Goal: Task Accomplishment & Management: Manage account settings

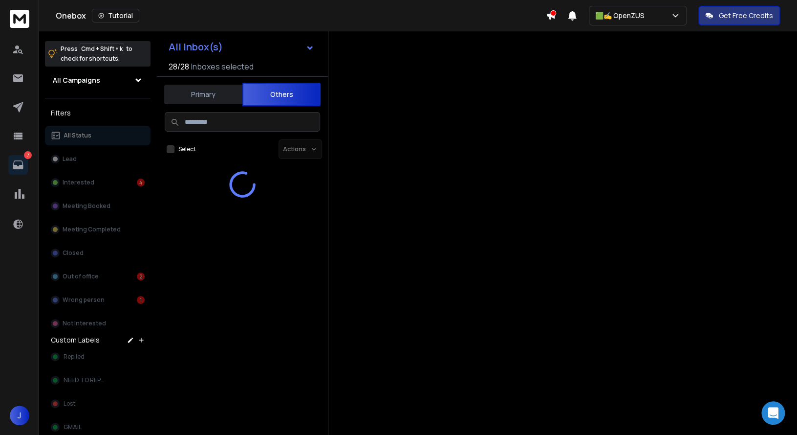
click at [283, 99] on button "Others" at bounding box center [282, 94] width 78 height 23
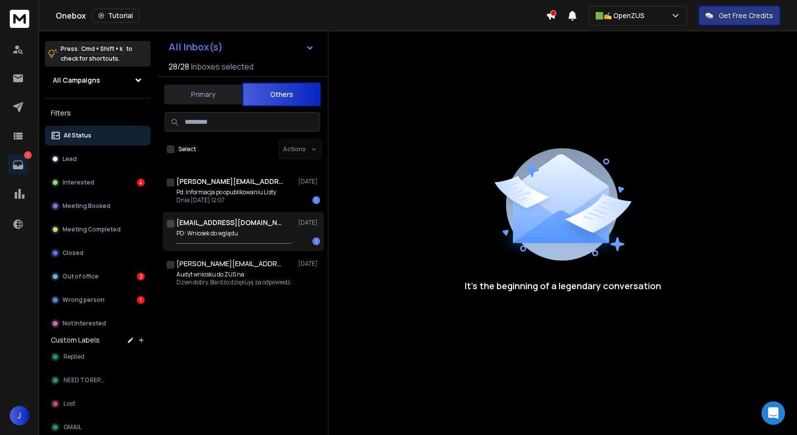
click at [245, 244] on p "________________________________ Od: [EMAIL_ADDRESS][DOMAIN_NAME] Wysłane: [DAT…" at bounding box center [235, 241] width 117 height 8
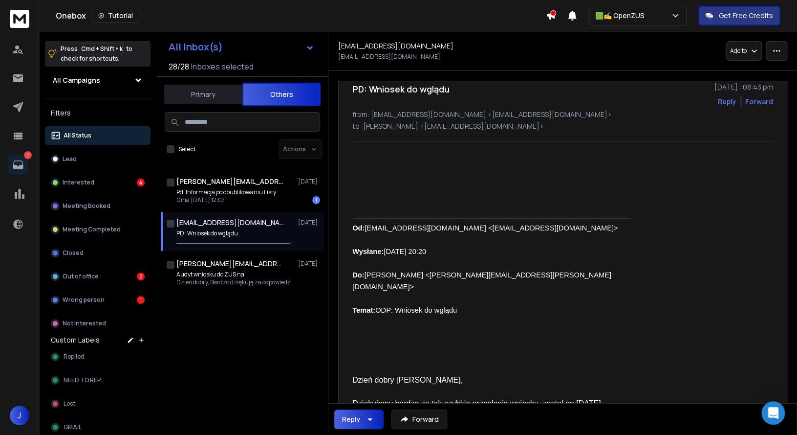
scroll to position [38, 0]
drag, startPoint x: 420, startPoint y: 276, endPoint x: 504, endPoint y: 279, distance: 83.6
click at [504, 279] on font "Od: [EMAIL_ADDRESS][DOMAIN_NAME] <[EMAIL_ADDRESS][DOMAIN_NAME]> Wysłane: [DATE]…" at bounding box center [485, 267] width 265 height 90
copy font "[PERSON_NAME][EMAIL_ADDRESS][PERSON_NAME][DOMAIN_NAME]"
click at [539, 286] on div "Od: [EMAIL_ADDRESS][DOMAIN_NAME] <[EMAIL_ADDRESS][DOMAIN_NAME]> Wysłane: [DATE]…" at bounding box center [496, 278] width 286 height 117
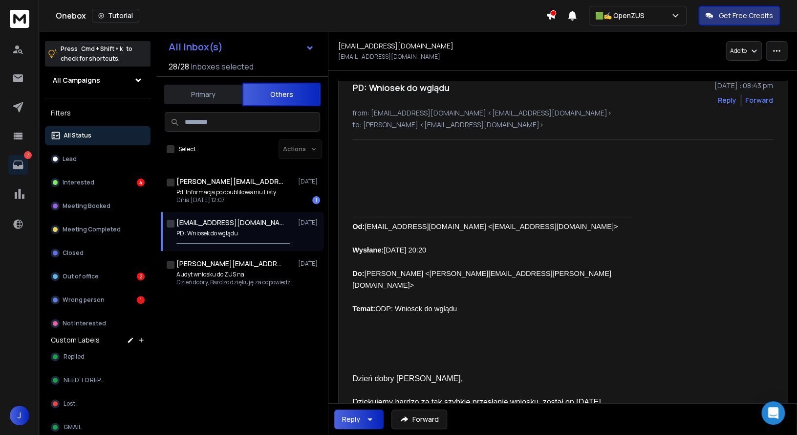
scroll to position [0, 0]
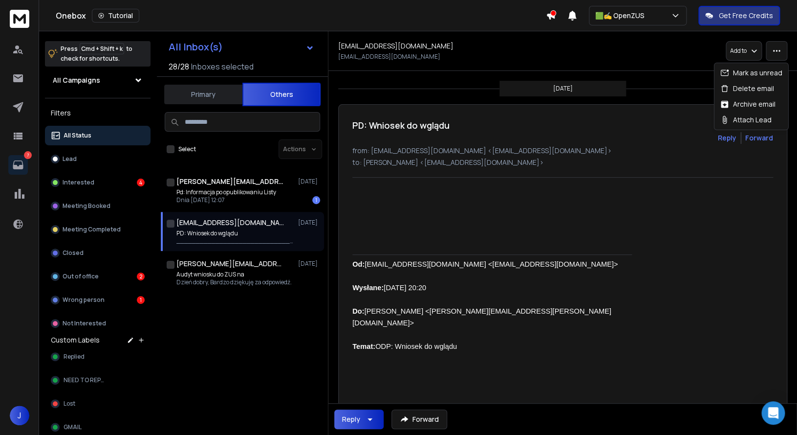
click at [778, 55] on icon "button" at bounding box center [777, 50] width 9 height 9
click at [763, 119] on div "Attach Lead" at bounding box center [746, 120] width 51 height 10
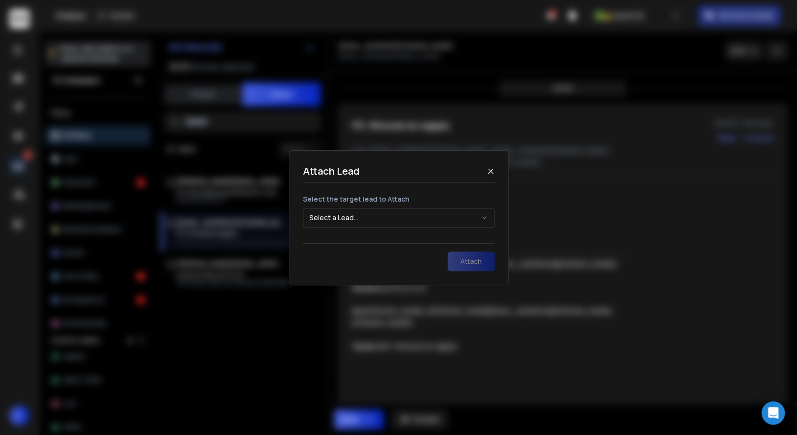
click at [471, 220] on button "Select a Lead..." at bounding box center [399, 218] width 192 height 20
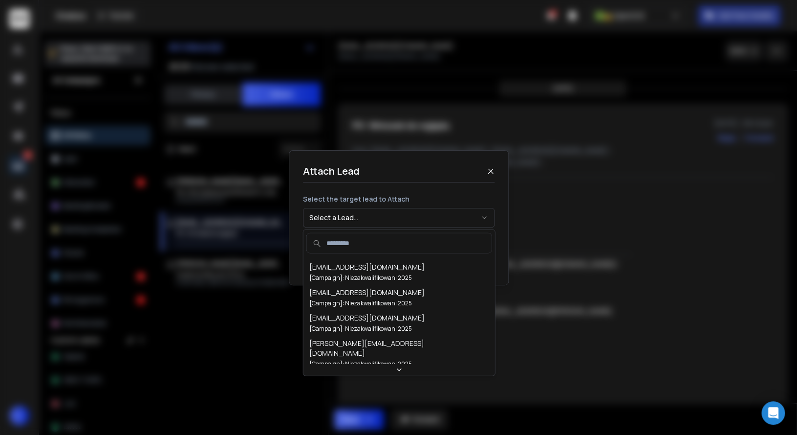
click at [414, 242] on input at bounding box center [399, 243] width 185 height 20
paste input "**********"
type input "**********"
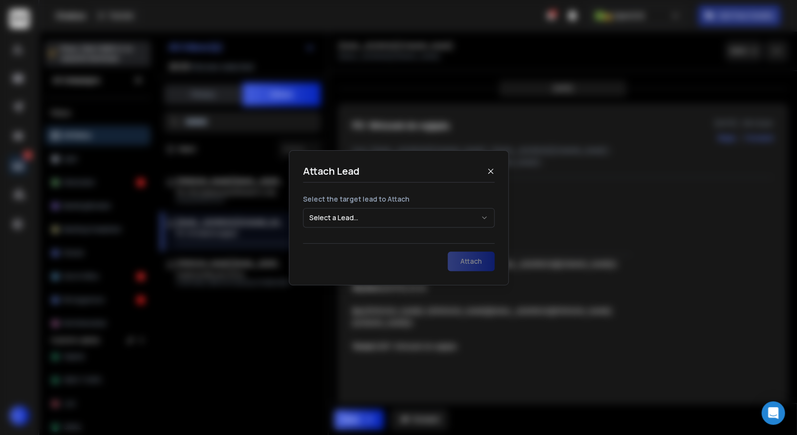
click at [489, 171] on icon at bounding box center [491, 171] width 8 height 8
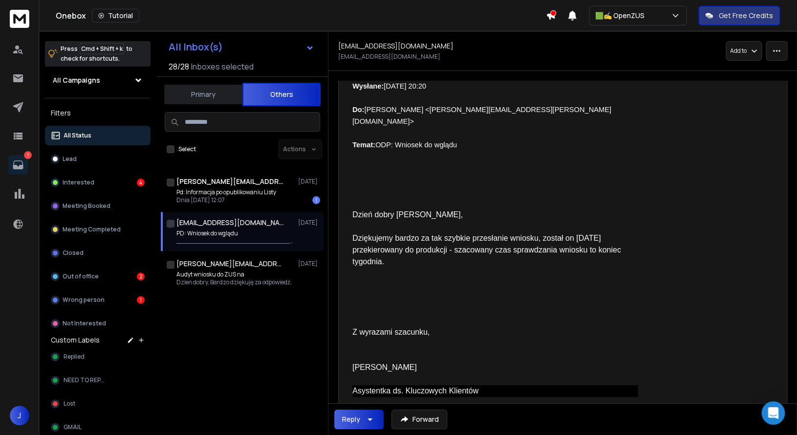
scroll to position [203, 0]
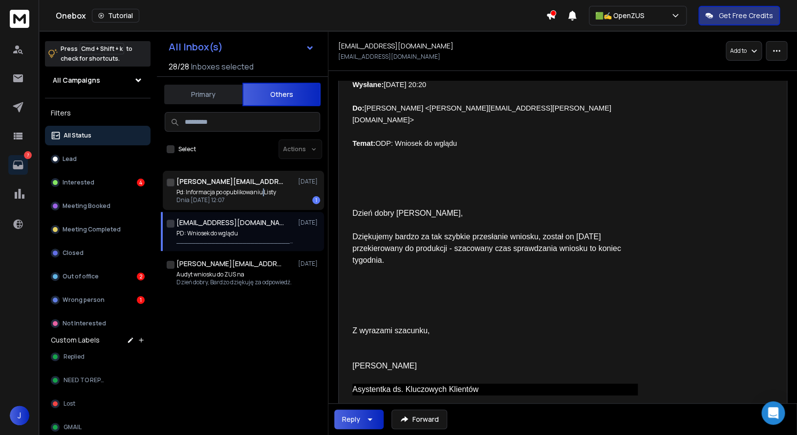
click at [264, 196] on p "Pd: Informacja po opublikowaniu Listy" at bounding box center [227, 192] width 100 height 8
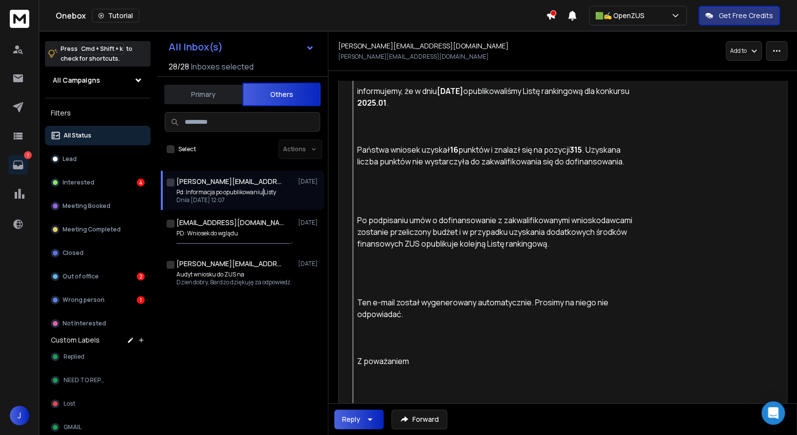
scroll to position [364, 0]
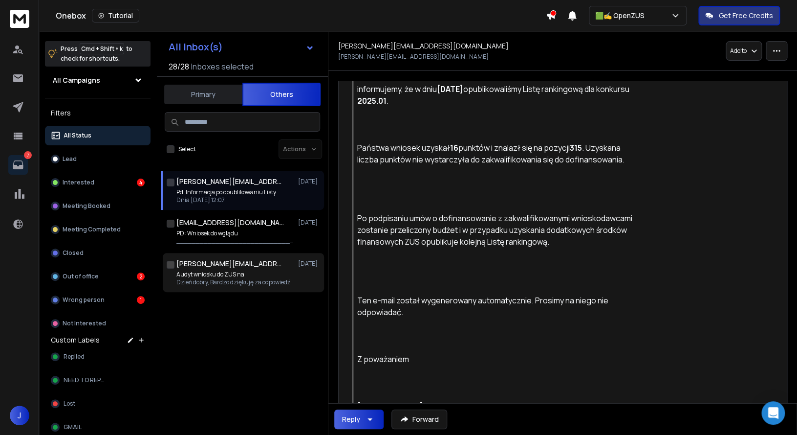
click at [222, 291] on div "[PERSON_NAME][EMAIL_ADDRESS][DOMAIN_NAME] [DATE] Audyt wniosku do ZUS na Dzień …" at bounding box center [243, 272] width 161 height 39
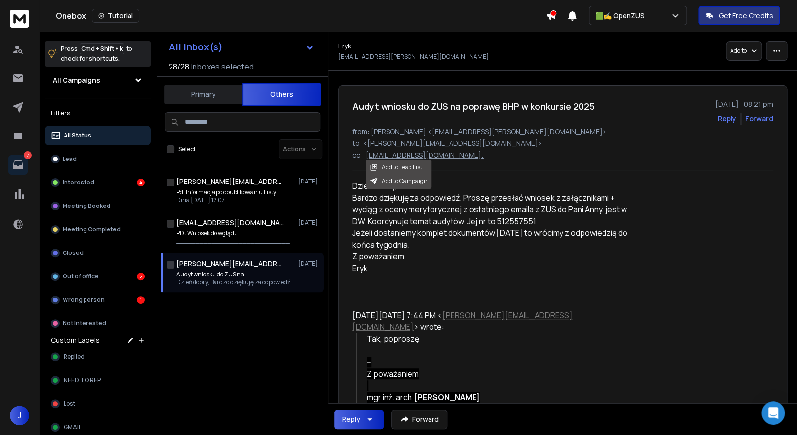
scroll to position [0, 0]
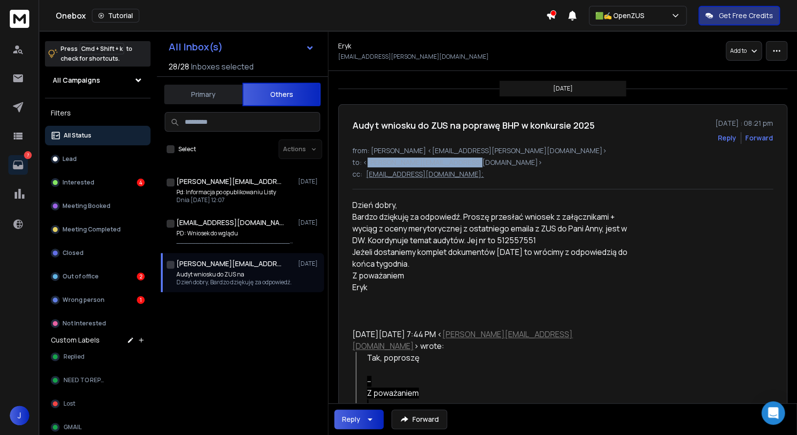
drag, startPoint x: 462, startPoint y: 165, endPoint x: 365, endPoint y: 164, distance: 96.3
click at [365, 164] on p "to: <[PERSON_NAME][EMAIL_ADDRESS][DOMAIN_NAME]>" at bounding box center [563, 162] width 421 height 10
copy p "[PERSON_NAME][EMAIL_ADDRESS][DOMAIN_NAME]"
drag, startPoint x: 462, startPoint y: 165, endPoint x: 425, endPoint y: 165, distance: 36.2
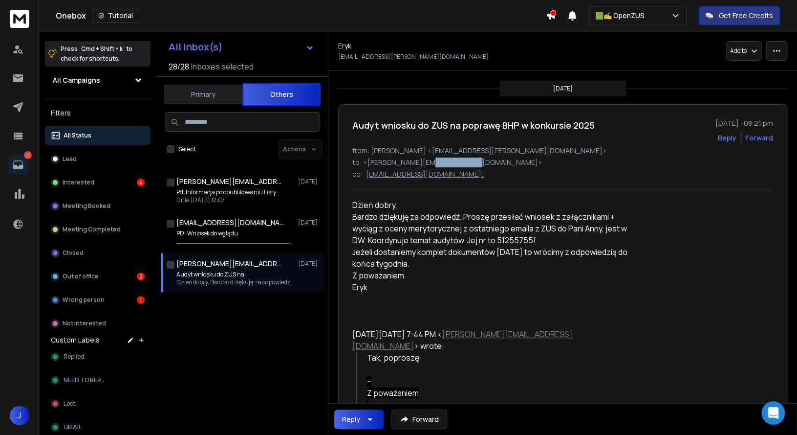
click at [425, 165] on p "to: <[PERSON_NAME][EMAIL_ADDRESS][DOMAIN_NAME]>" at bounding box center [563, 162] width 421 height 10
copy p "[DOMAIN_NAME]"
click at [780, 47] on icon "button" at bounding box center [777, 50] width 9 height 9
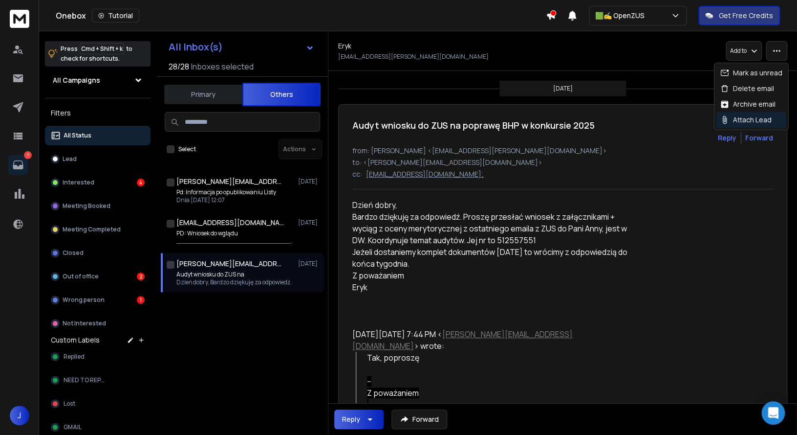
click at [746, 122] on div "Attach Lead" at bounding box center [746, 120] width 51 height 10
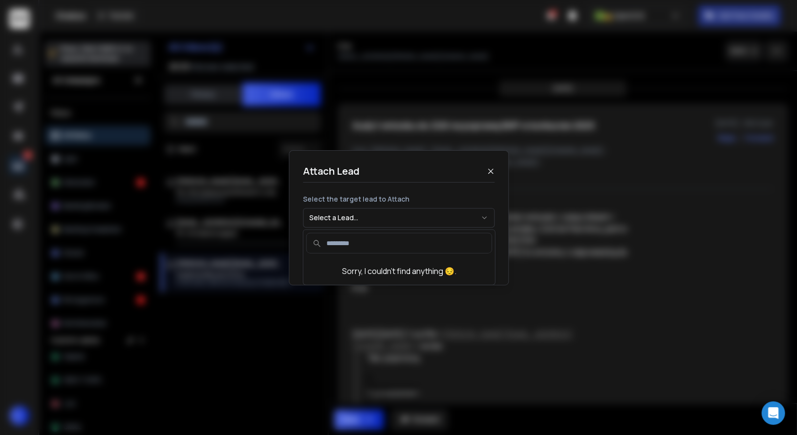
click at [400, 217] on button "Select a Lead..." at bounding box center [399, 218] width 192 height 20
click at [378, 242] on input at bounding box center [399, 243] width 185 height 20
paste input "**********"
type input "**********"
click at [468, 265] on button "Attach" at bounding box center [471, 261] width 47 height 20
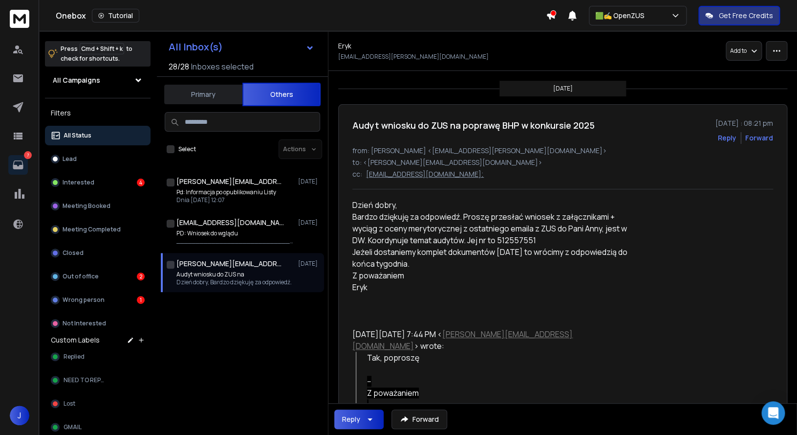
click at [213, 95] on button "Primary" at bounding box center [203, 95] width 78 height 22
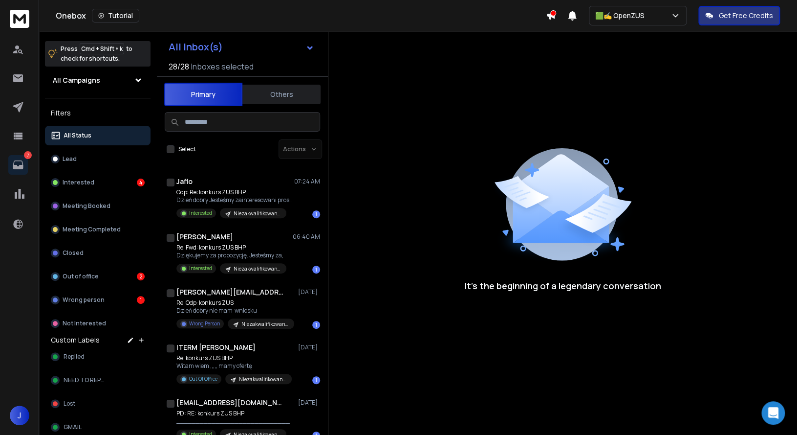
click at [225, 119] on input at bounding box center [242, 122] width 155 height 20
paste input "**********"
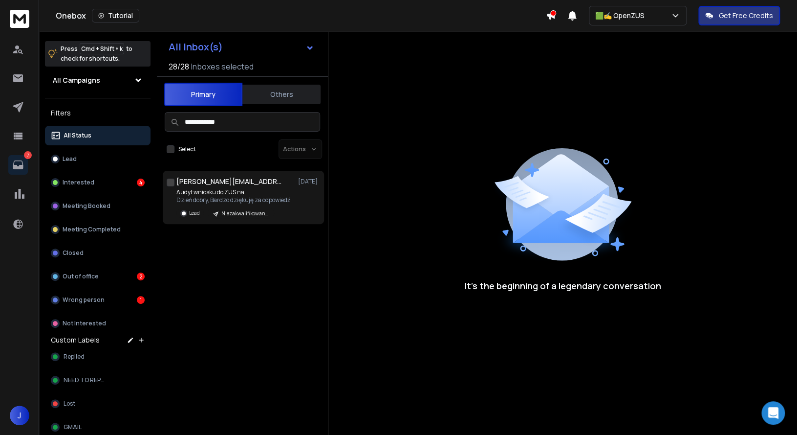
type input "**********"
click at [208, 194] on p "Audyt wniosku do ZUS na" at bounding box center [234, 192] width 115 height 8
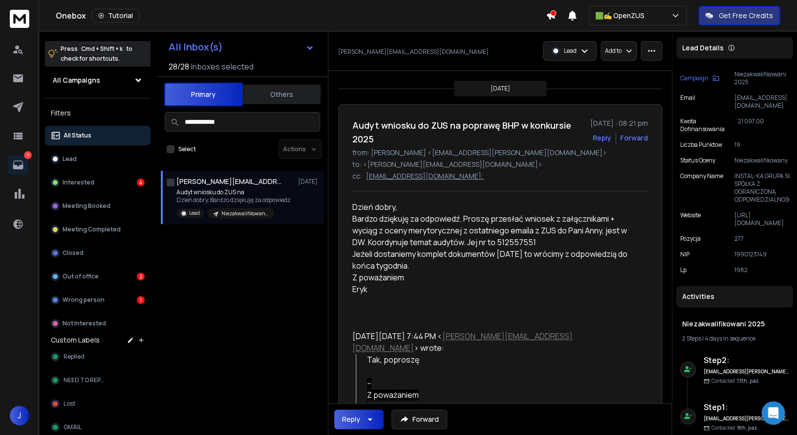
click at [571, 59] on div "Lead" at bounding box center [570, 51] width 53 height 19
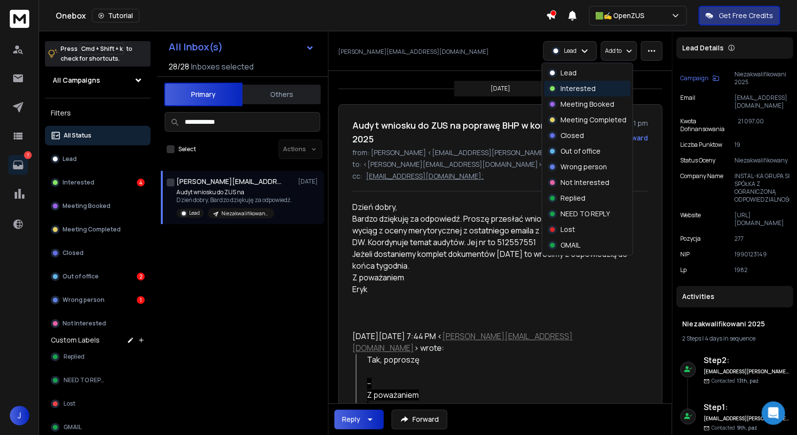
click at [565, 89] on p "Interested" at bounding box center [578, 89] width 35 height 10
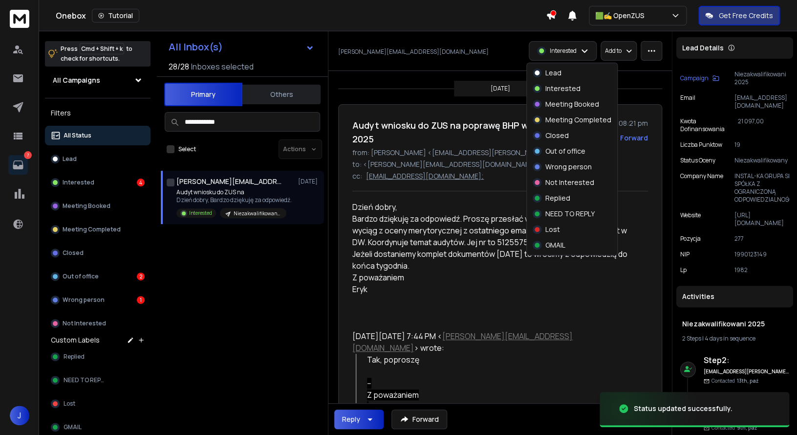
click at [537, 56] on div "Interested" at bounding box center [563, 51] width 67 height 19
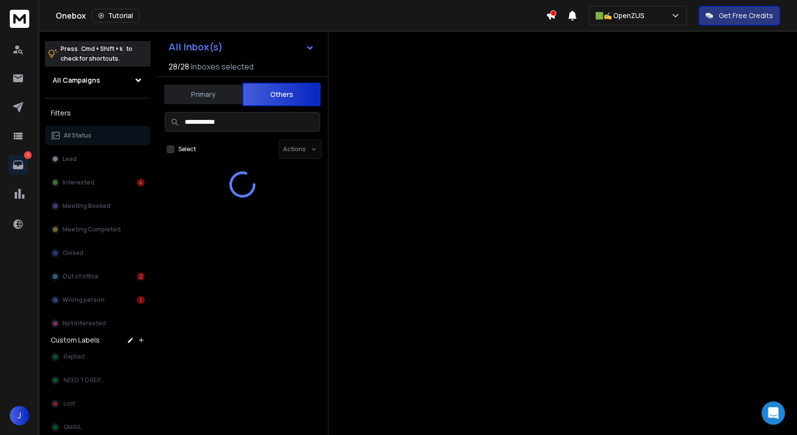
click at [303, 98] on button "Others" at bounding box center [282, 94] width 78 height 23
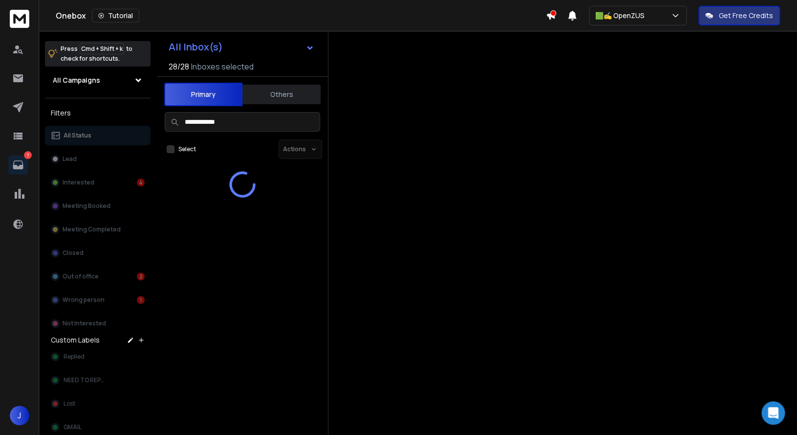
click at [222, 98] on button "Primary" at bounding box center [203, 94] width 78 height 23
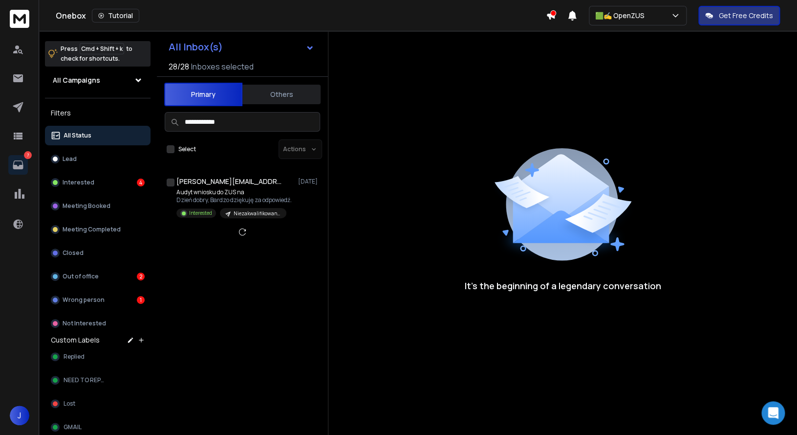
click at [243, 119] on input "**********" at bounding box center [242, 122] width 155 height 20
type input "*"
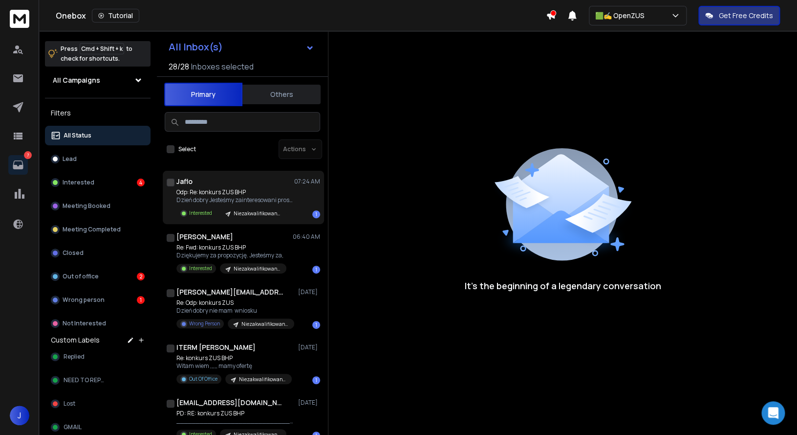
click at [244, 187] on div "Jaflo 07:24 AM Odp: Re: konkurs ZUS BHP Dzień dobry Jesteśmy zainteresowani pro…" at bounding box center [249, 198] width 144 height 42
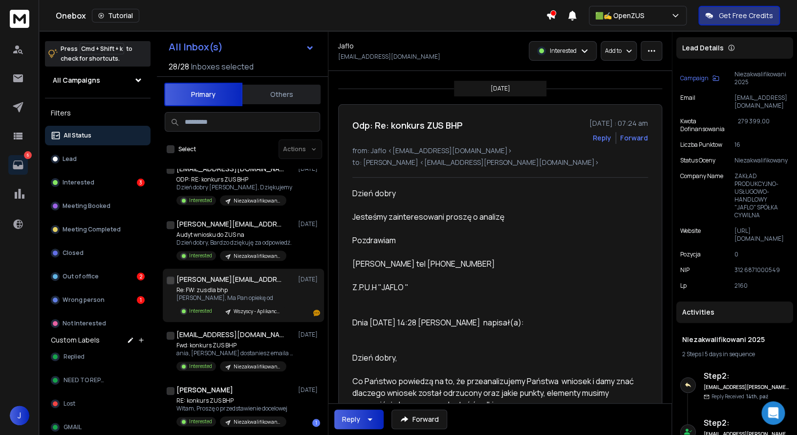
scroll to position [351, 0]
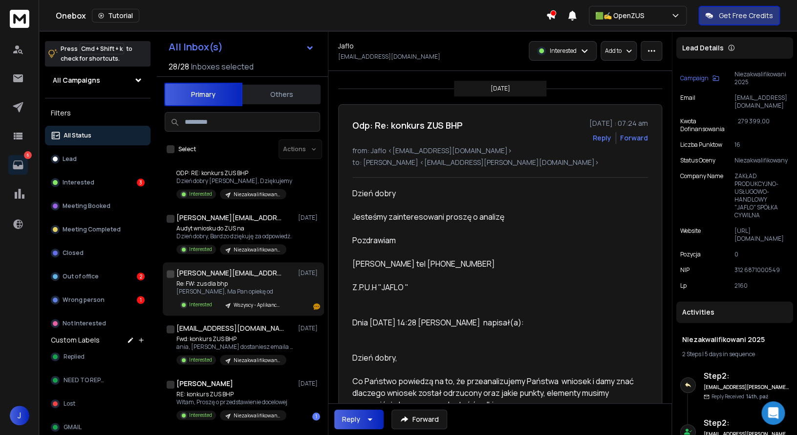
click at [244, 282] on p "Re: FW: zus dla bhp" at bounding box center [232, 284] width 110 height 8
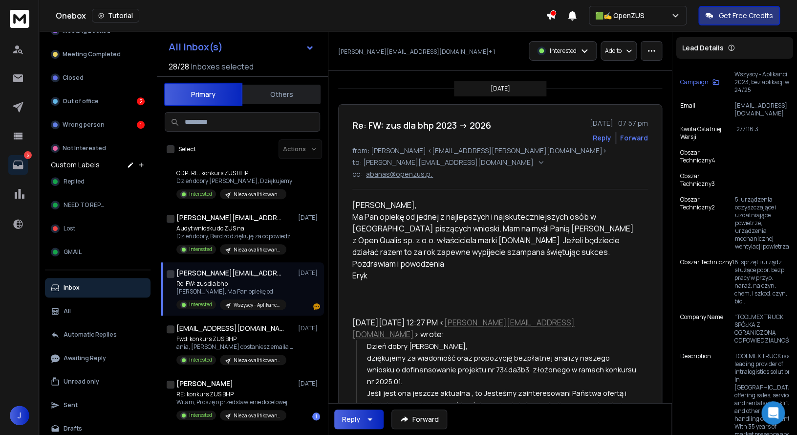
scroll to position [210, 0]
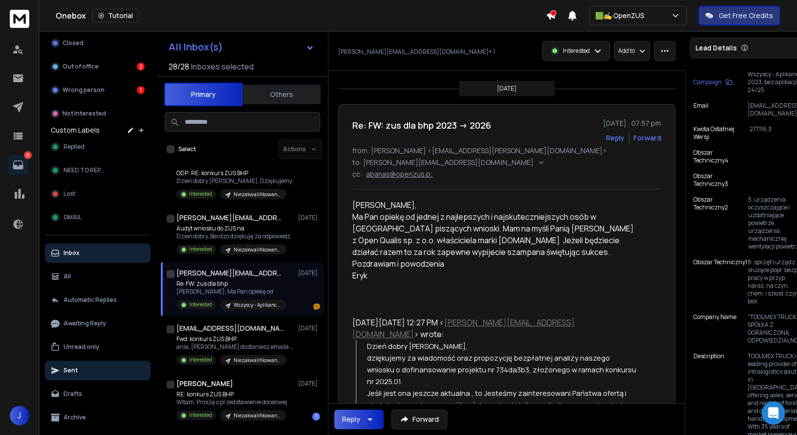
click at [74, 372] on p "Sent" at bounding box center [71, 370] width 14 height 8
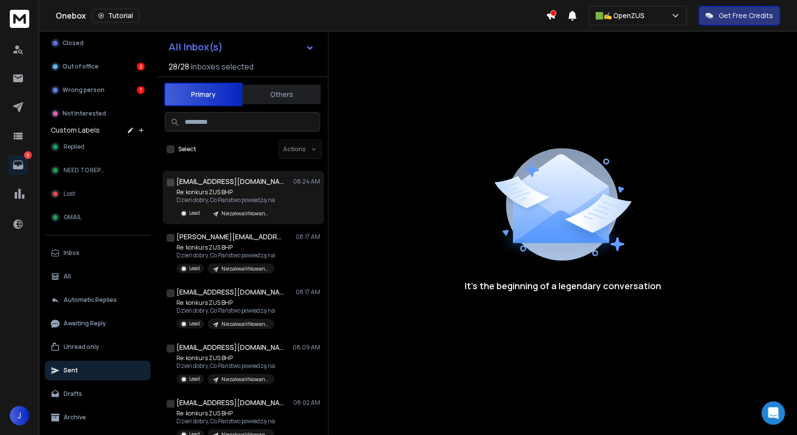
click at [247, 199] on p "Dzień dobry, Co Państwo powiedzą na" at bounding box center [226, 200] width 99 height 8
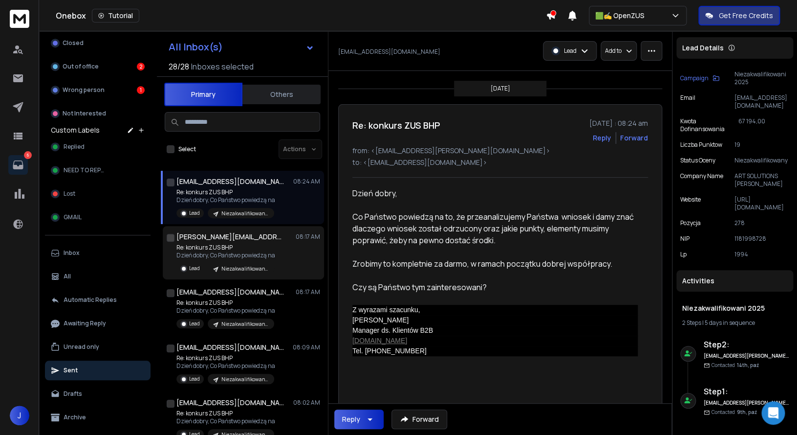
click at [232, 248] on p "Re: konkurs ZUS BHP" at bounding box center [226, 247] width 99 height 8
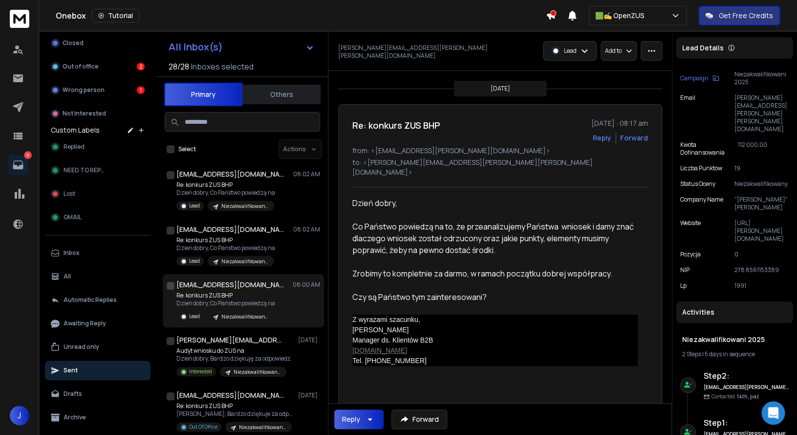
scroll to position [220, 0]
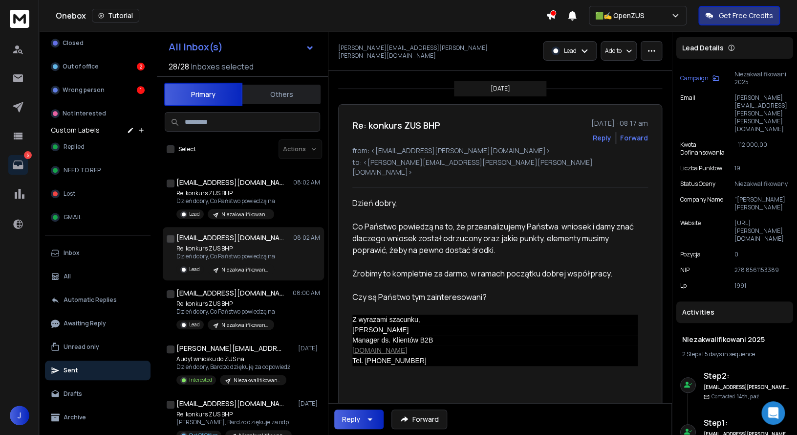
click at [243, 246] on p "Re: konkurs ZUS BHP" at bounding box center [226, 248] width 99 height 8
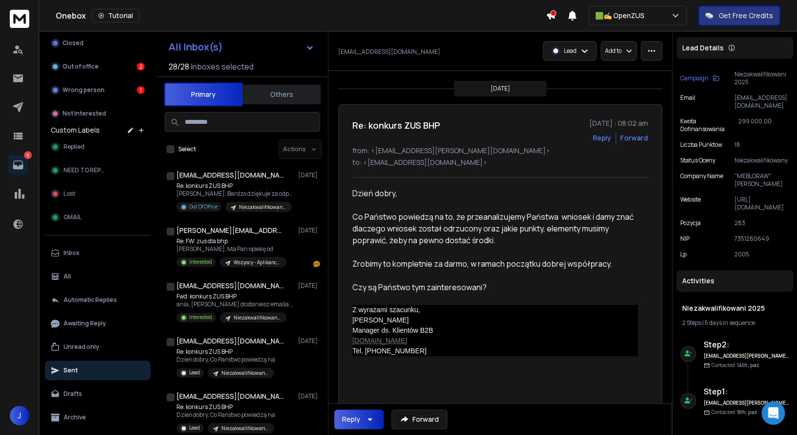
scroll to position [416, 0]
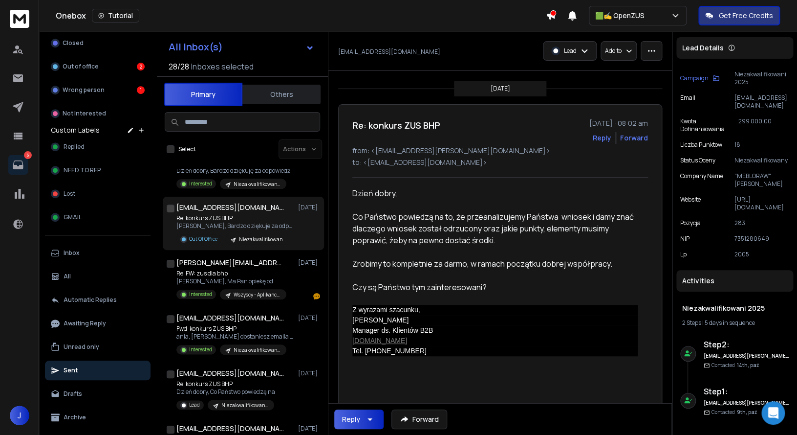
click at [240, 224] on p "[PERSON_NAME], Bardzo dziękuje za odpowiedź." at bounding box center [235, 226] width 117 height 8
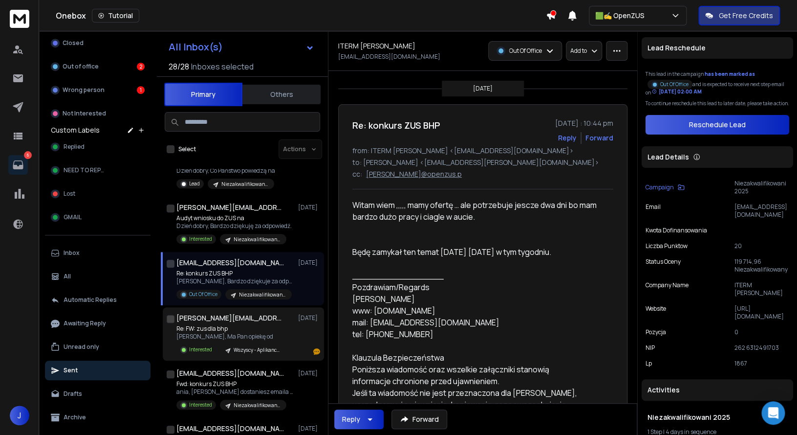
scroll to position [359, 0]
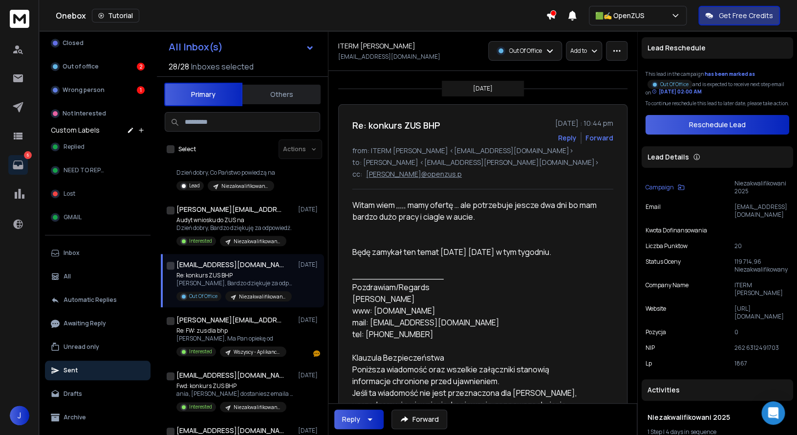
click at [173, 266] on button "button" at bounding box center [171, 266] width 8 height 8
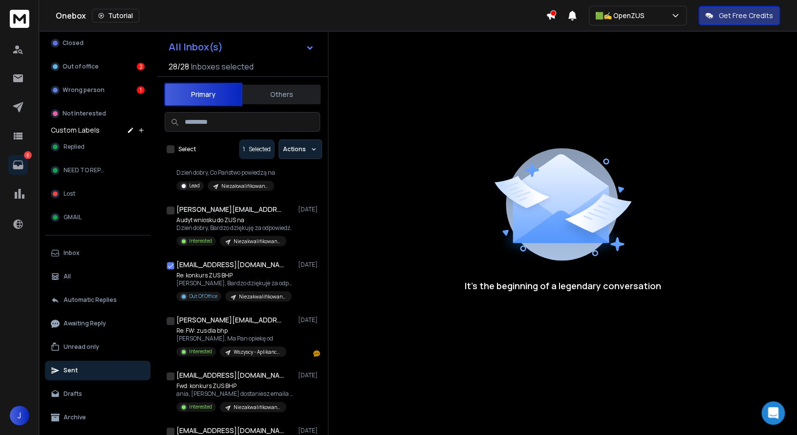
scroll to position [210, 0]
click at [310, 147] on icon "button" at bounding box center [314, 149] width 8 height 8
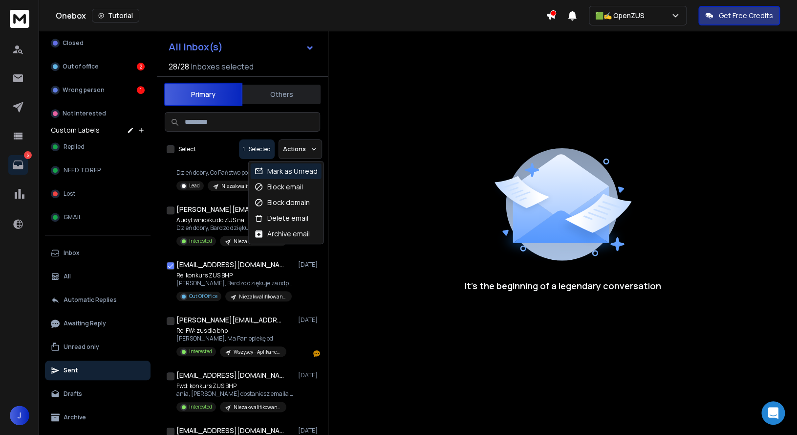
click at [300, 175] on div "Mark as Unread" at bounding box center [286, 171] width 63 height 10
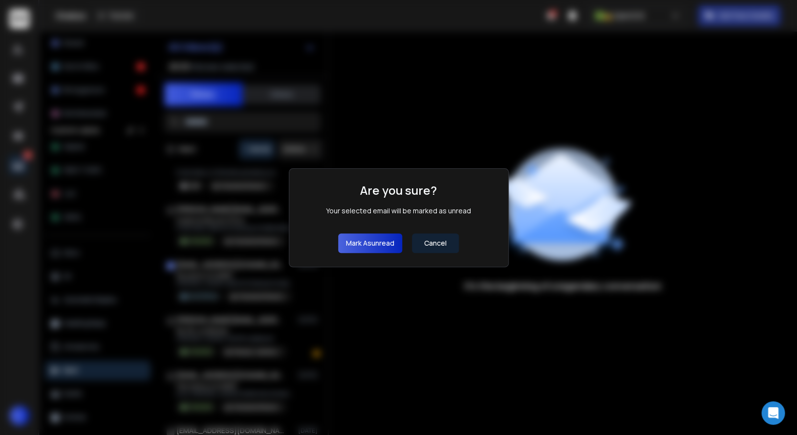
click at [366, 243] on p "Mark as unread" at bounding box center [370, 243] width 48 height 10
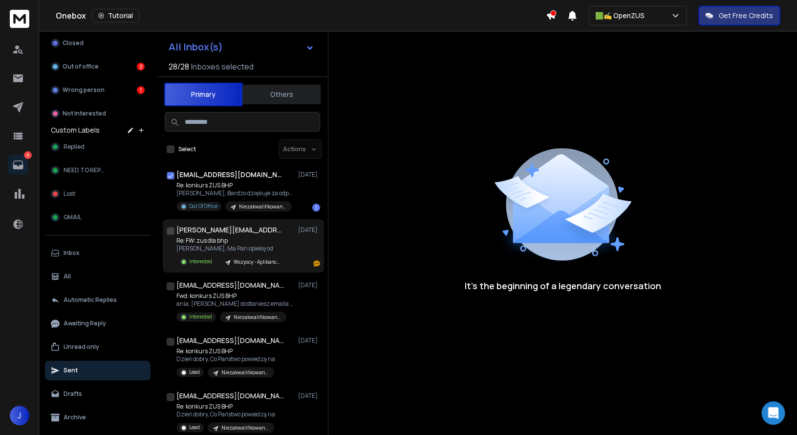
scroll to position [400, 0]
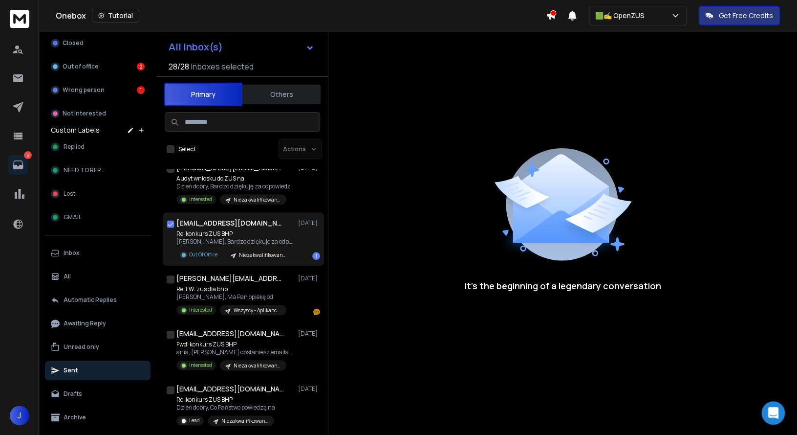
click at [248, 237] on p "Re: konkurs ZUS BHP" at bounding box center [235, 234] width 117 height 8
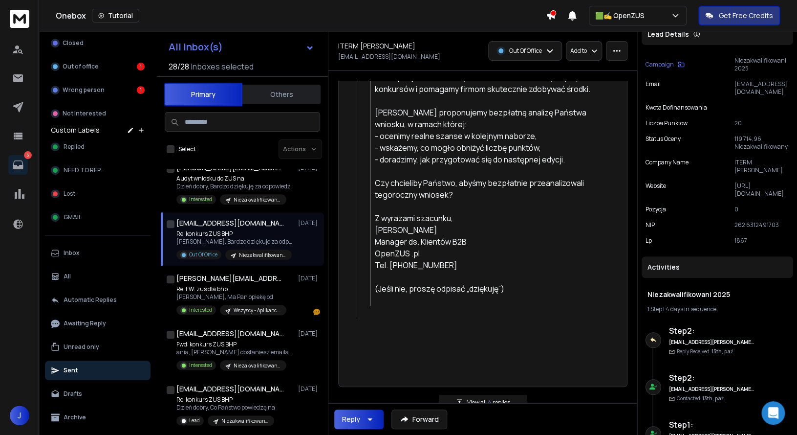
scroll to position [1371, 0]
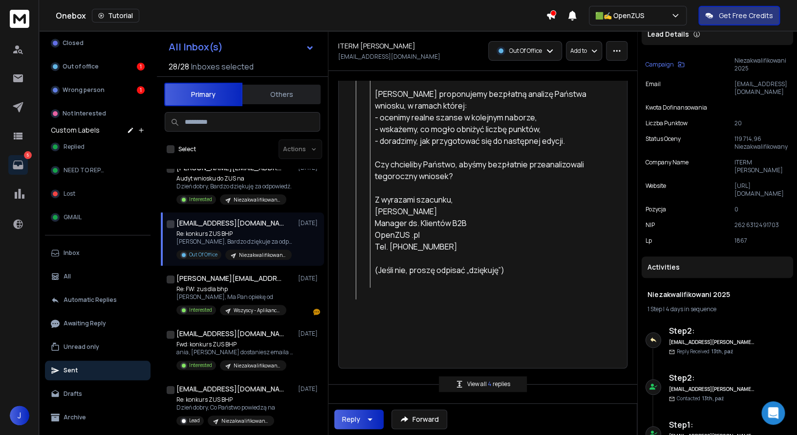
click at [486, 380] on p "View all 4 replies" at bounding box center [488, 384] width 43 height 8
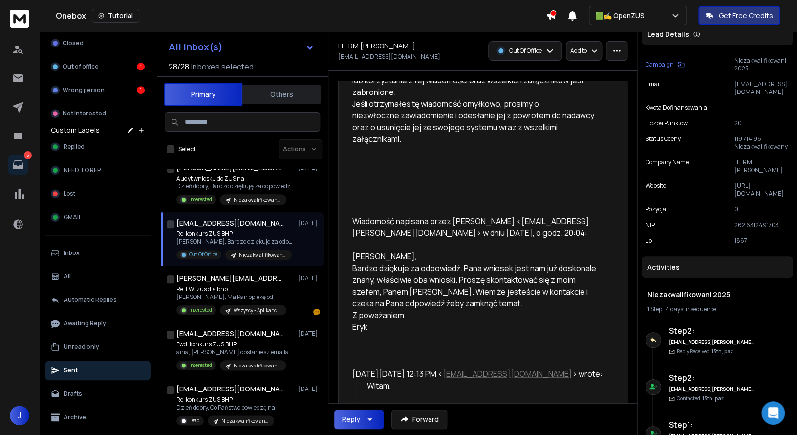
scroll to position [329, 0]
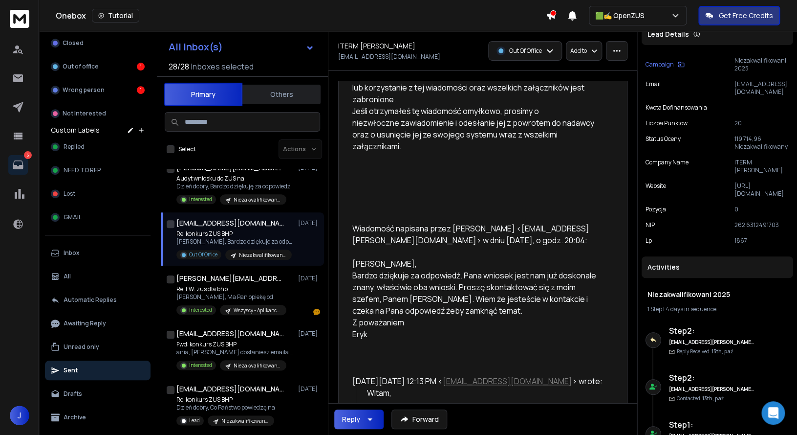
click at [263, 228] on div "[EMAIL_ADDRESS][DOMAIN_NAME] [DATE] Re: konkurs ZUS BHP [PERSON_NAME], Bardzo d…" at bounding box center [249, 239] width 144 height 42
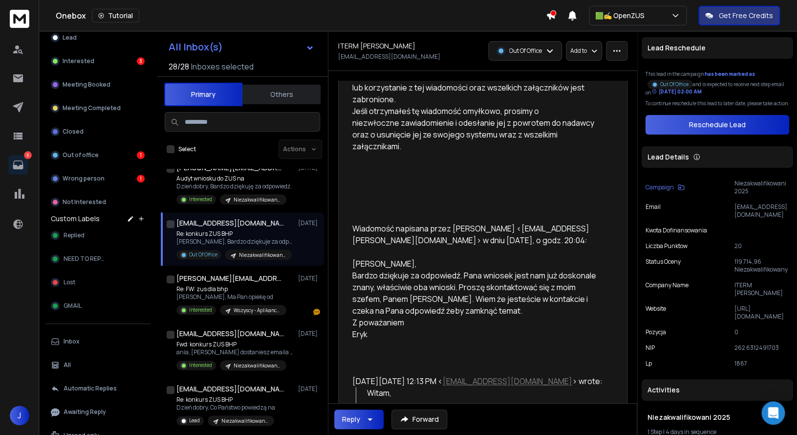
scroll to position [0, 0]
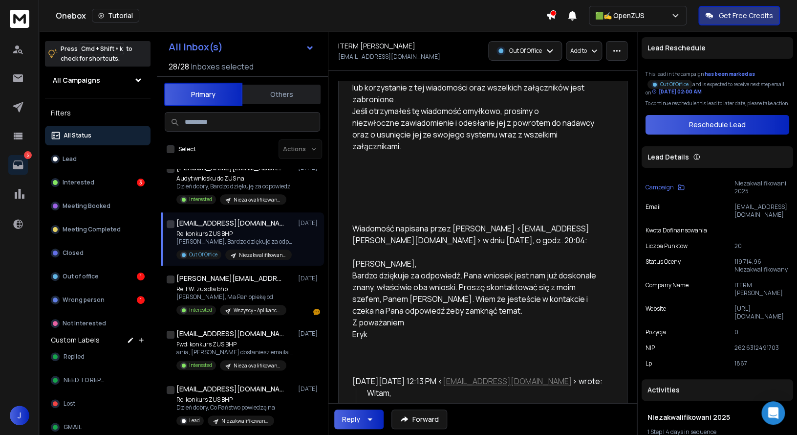
click at [82, 140] on button "All Status" at bounding box center [98, 136] width 106 height 20
click at [82, 133] on p "All Status" at bounding box center [78, 136] width 28 height 8
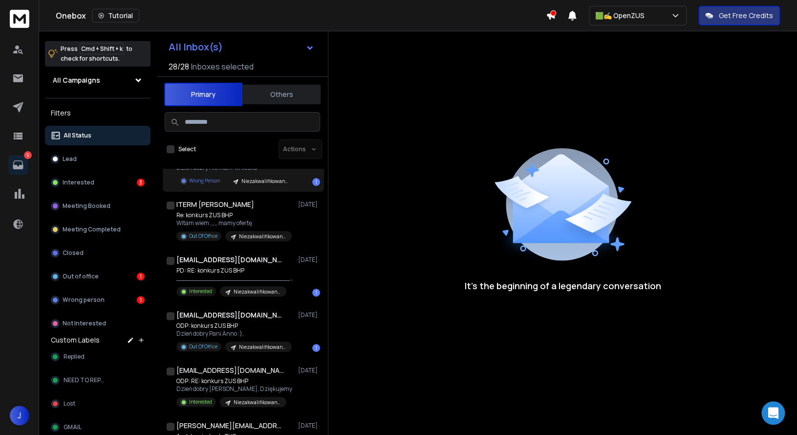
scroll to position [148, 0]
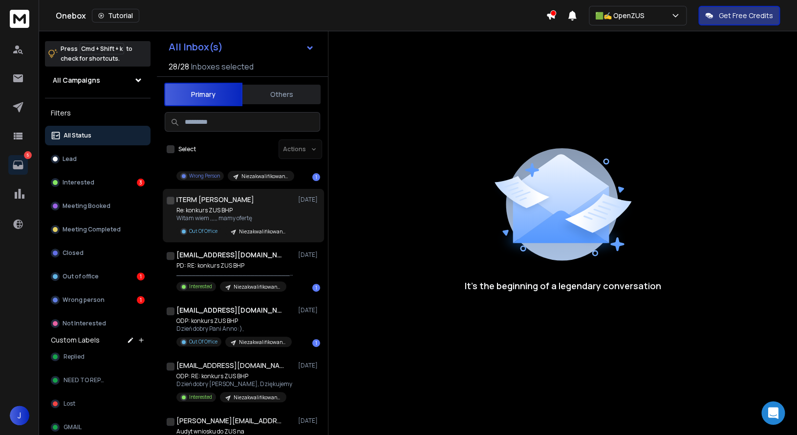
click at [171, 199] on button "button" at bounding box center [171, 201] width 8 height 8
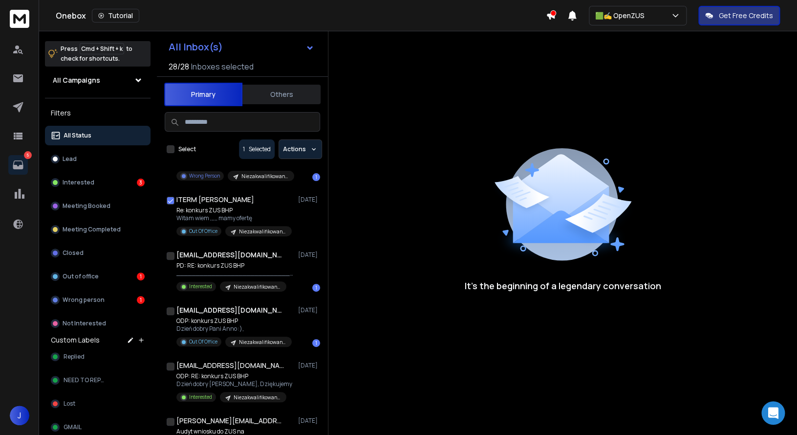
click at [306, 149] on button "Actions" at bounding box center [301, 149] width 44 height 20
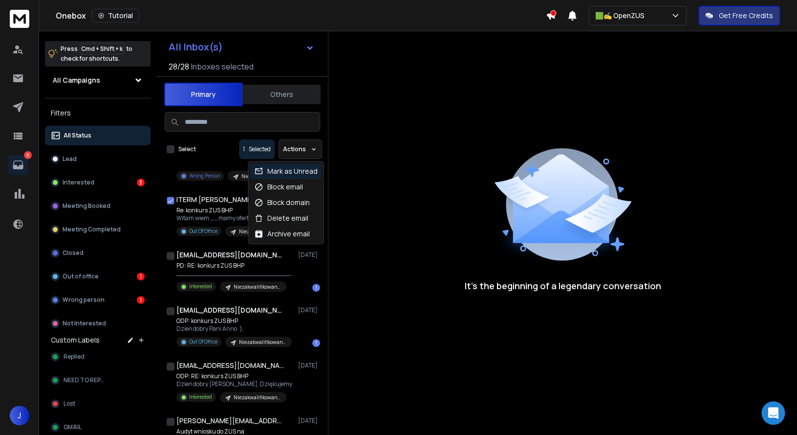
click at [297, 174] on div "Mark as Unread" at bounding box center [286, 171] width 63 height 10
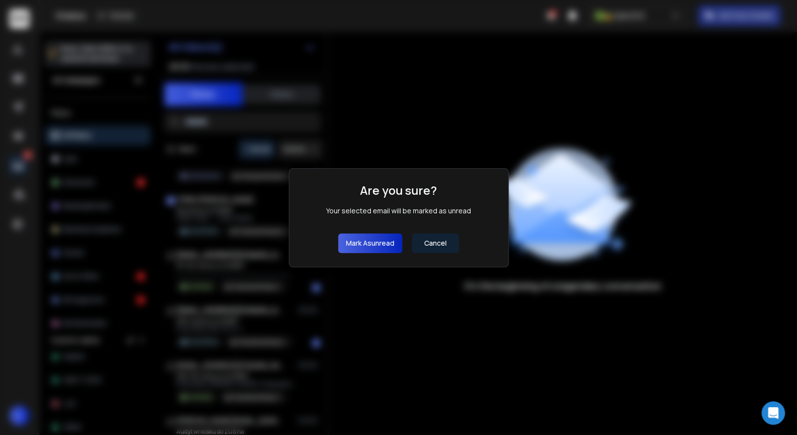
click at [377, 243] on p "Mark as unread" at bounding box center [370, 243] width 48 height 10
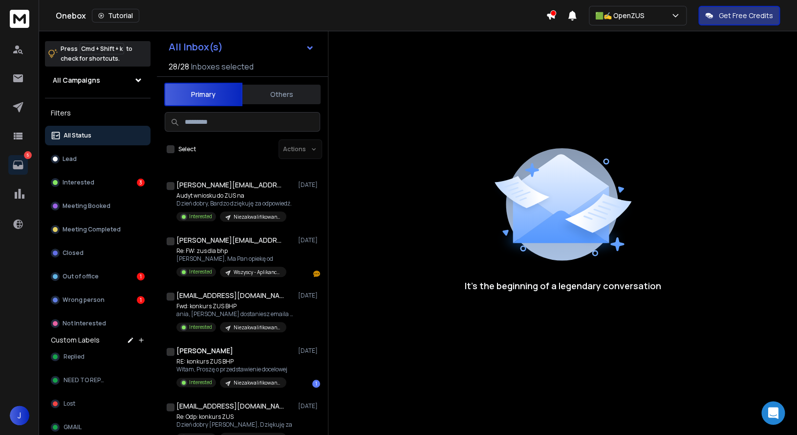
scroll to position [384, 0]
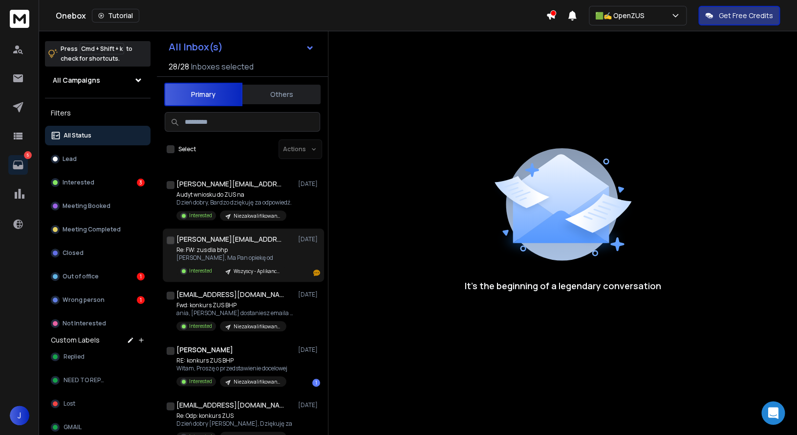
click at [227, 237] on h1 "[PERSON_NAME][EMAIL_ADDRESS][DOMAIN_NAME] +1" at bounding box center [231, 239] width 108 height 10
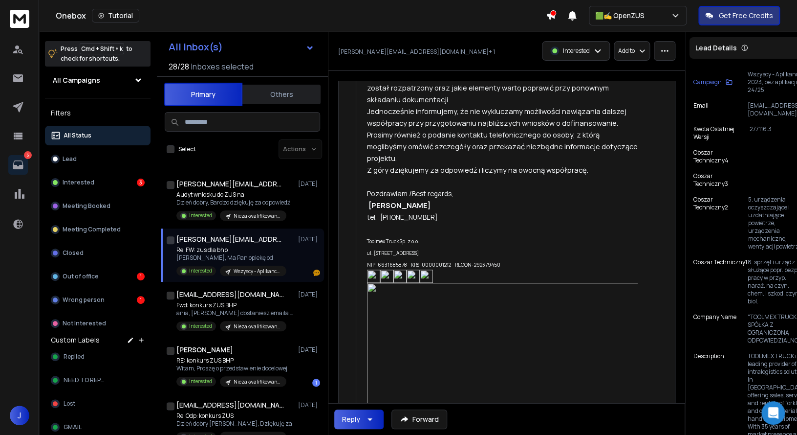
scroll to position [210, 0]
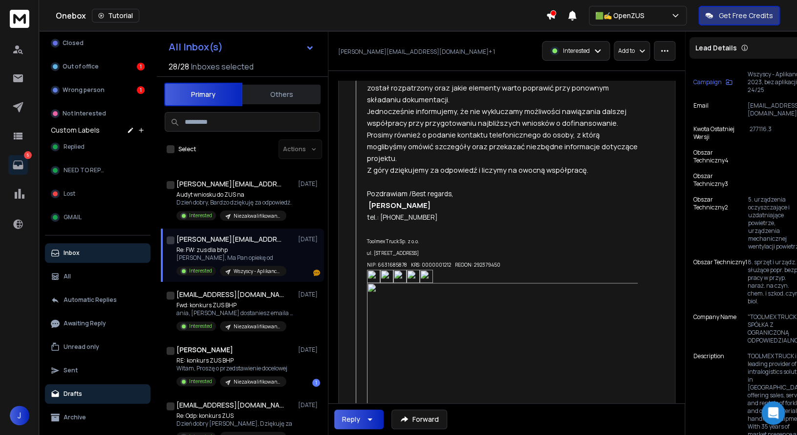
click at [73, 394] on p "Drafts" at bounding box center [73, 394] width 19 height 8
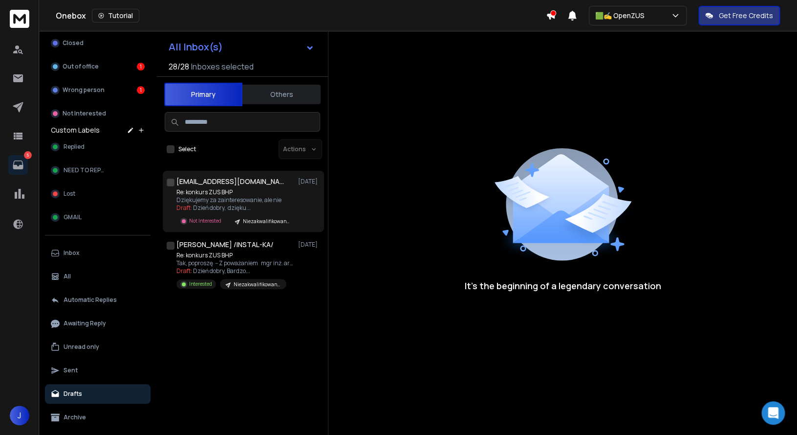
click at [249, 199] on p "Dziękujemy za zainteresowanie, ale nie" at bounding box center [235, 200] width 117 height 8
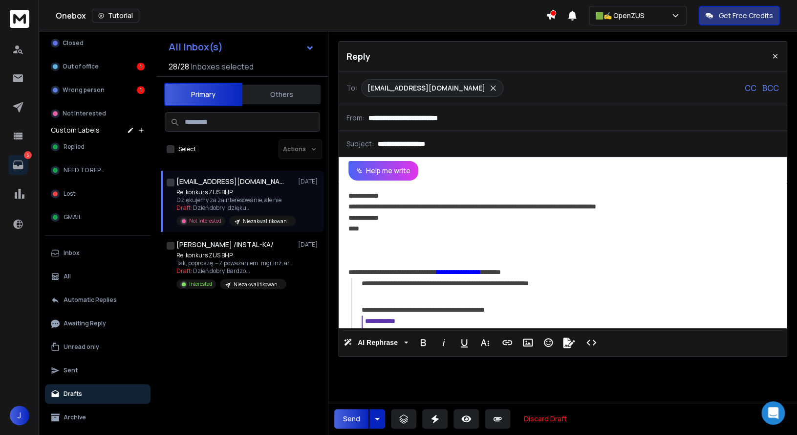
click at [351, 420] on button "Send" at bounding box center [351, 419] width 34 height 20
click at [410, 203] on div "**********" at bounding box center [563, 206] width 429 height 11
click at [485, 122] on input "**********" at bounding box center [574, 118] width 411 height 10
click at [445, 233] on div "****" at bounding box center [563, 228] width 429 height 11
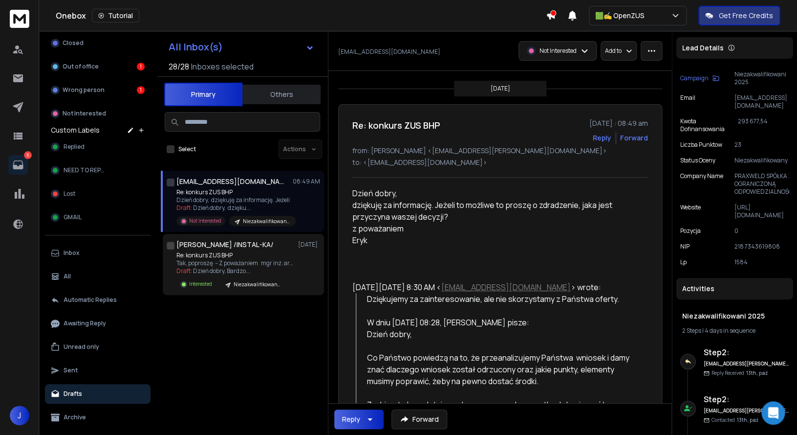
click at [225, 253] on p "Re: konkurs ZUS BHP" at bounding box center [235, 255] width 117 height 8
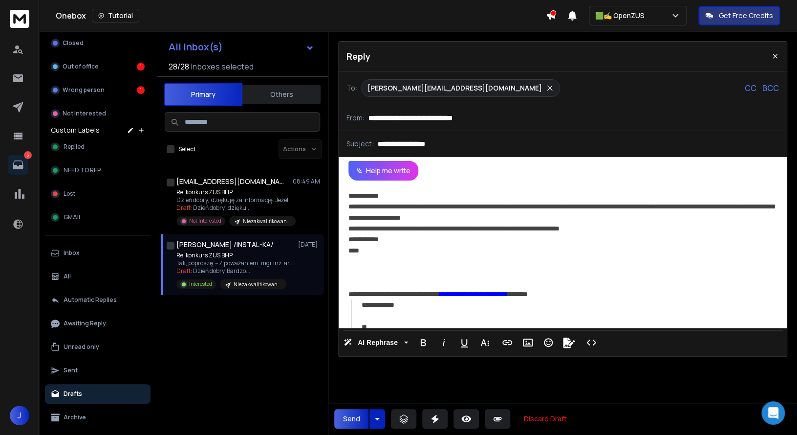
click at [355, 419] on button "Send" at bounding box center [351, 419] width 34 height 20
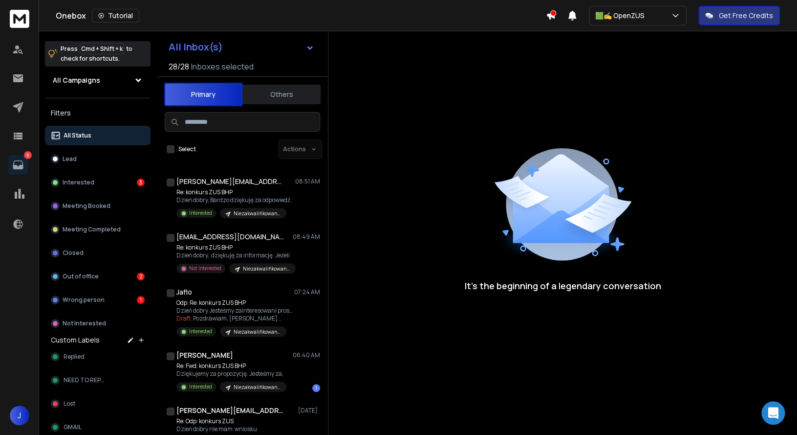
drag, startPoint x: 330, startPoint y: 156, endPoint x: 363, endPoint y: 152, distance: 34.0
click at [363, 151] on div "It’s the beginning of a legendary conversation" at bounding box center [563, 216] width 469 height 370
click at [116, 86] on button "All Campaigns" at bounding box center [98, 80] width 106 height 20
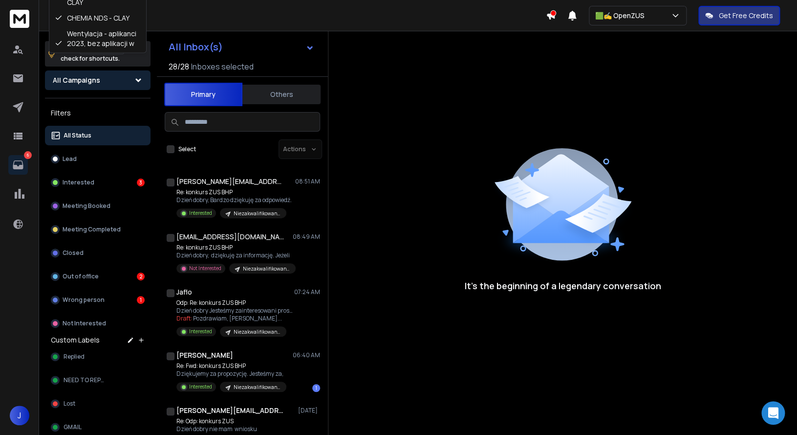
scroll to position [210, 0]
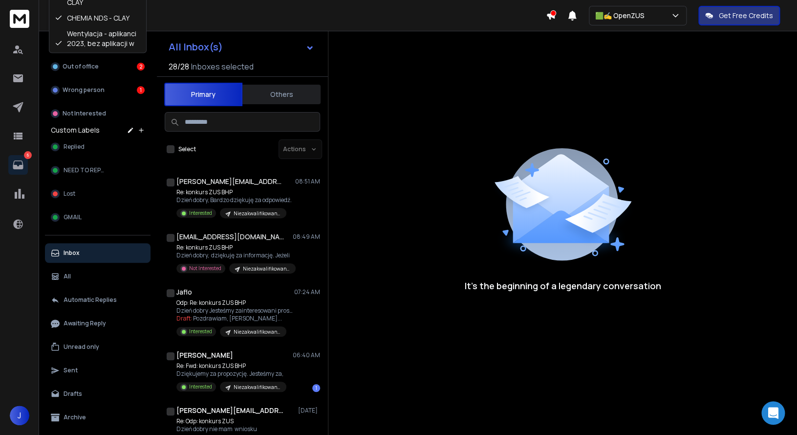
click at [185, 21] on div "Onebox Tutorial" at bounding box center [301, 16] width 490 height 14
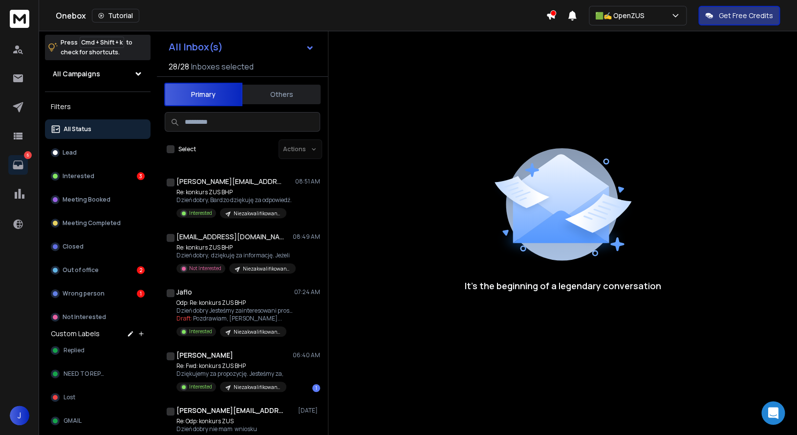
scroll to position [0, 0]
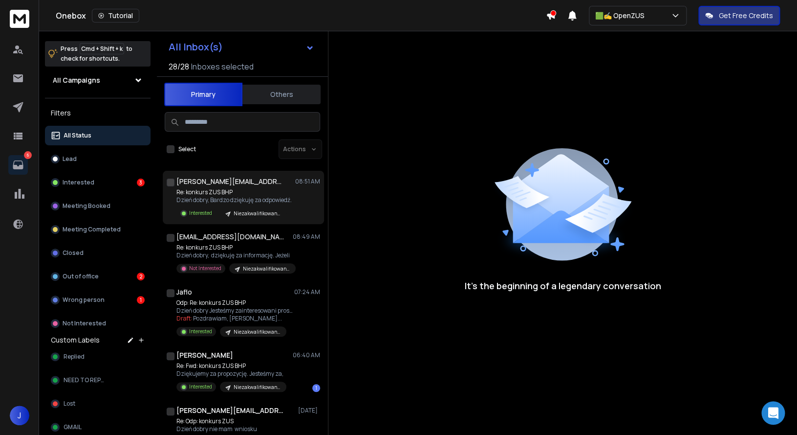
click at [283, 190] on p "Re: konkurs ZUS BHP" at bounding box center [234, 192] width 115 height 8
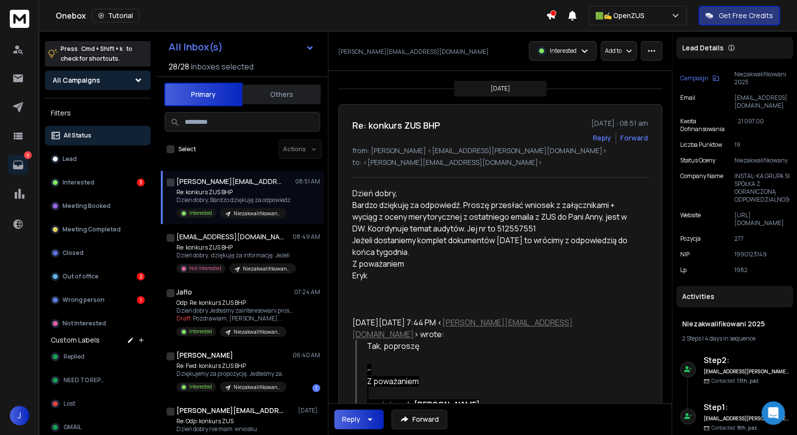
click at [133, 87] on button "All Campaigns" at bounding box center [98, 80] width 106 height 20
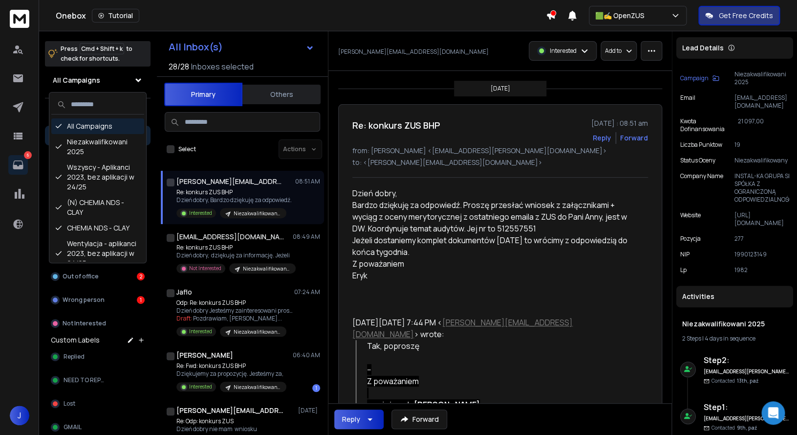
click at [84, 126] on div "All Campaigns" at bounding box center [97, 126] width 93 height 16
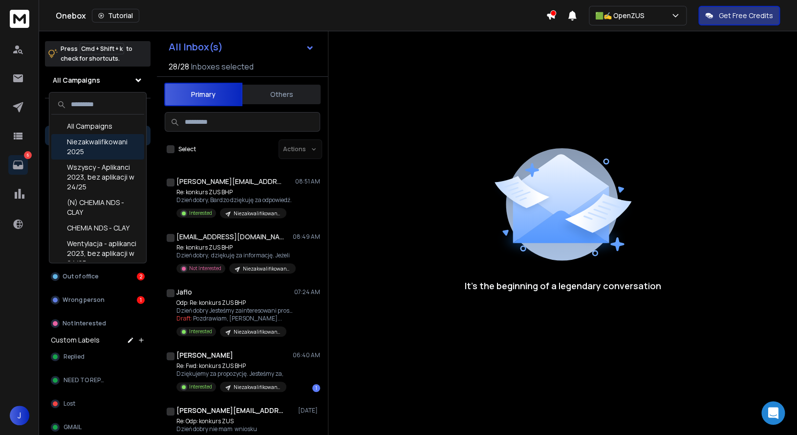
click at [84, 149] on div "Niezakwalifikowani 2025" at bounding box center [97, 146] width 93 height 25
click at [256, 122] on input at bounding box center [242, 122] width 155 height 20
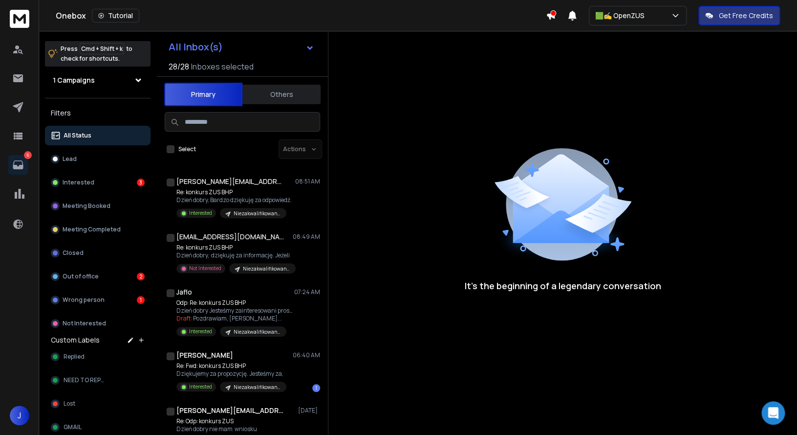
click at [308, 150] on div "Actions" at bounding box center [301, 149] width 44 height 20
click at [276, 125] on input at bounding box center [242, 122] width 155 height 20
click at [74, 185] on p "Interested" at bounding box center [79, 182] width 32 height 8
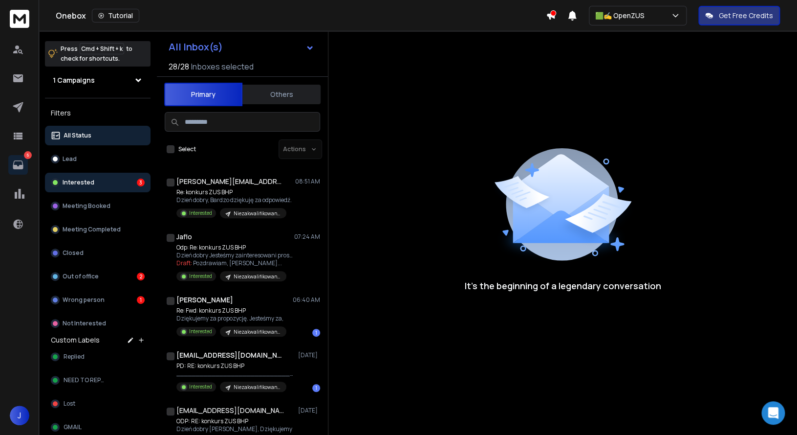
click at [93, 137] on button "All Status" at bounding box center [98, 136] width 106 height 20
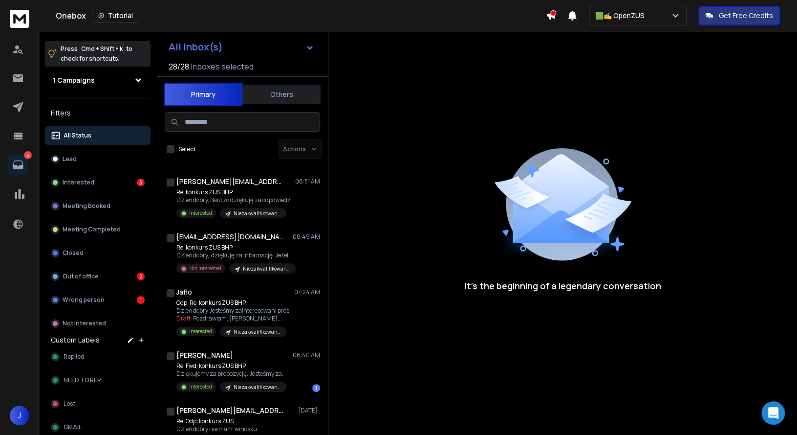
click at [241, 124] on input at bounding box center [242, 122] width 155 height 20
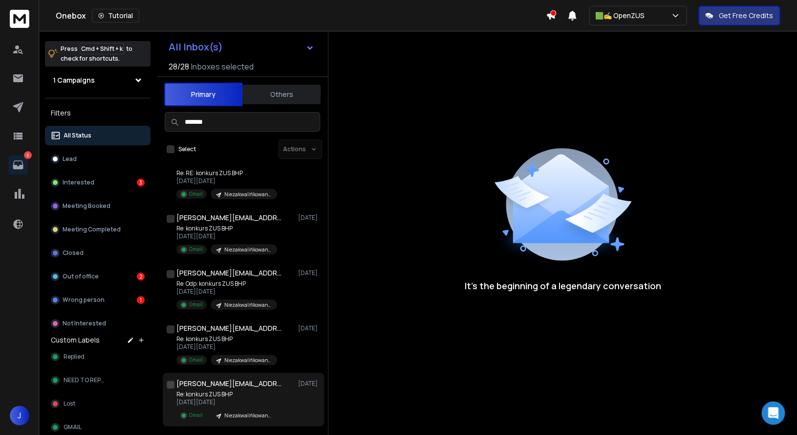
scroll to position [130, 0]
type input "*******"
click at [236, 391] on p "Re: konkurs ZUS BHP" at bounding box center [227, 394] width 101 height 8
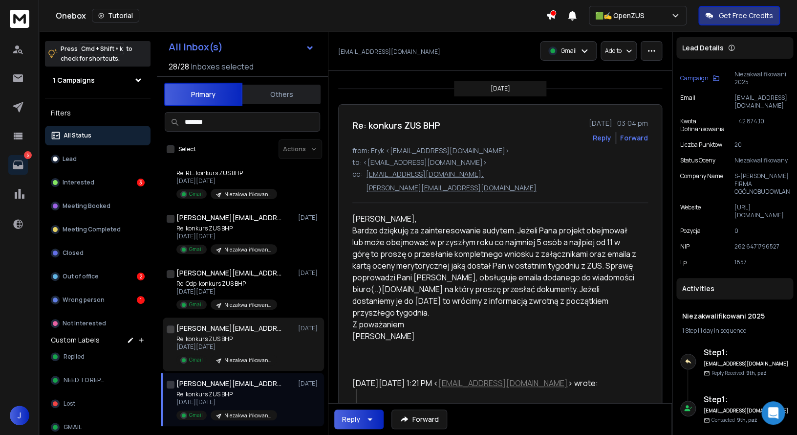
click at [235, 335] on p "Re: konkurs ZUS BHP" at bounding box center [227, 339] width 101 height 8
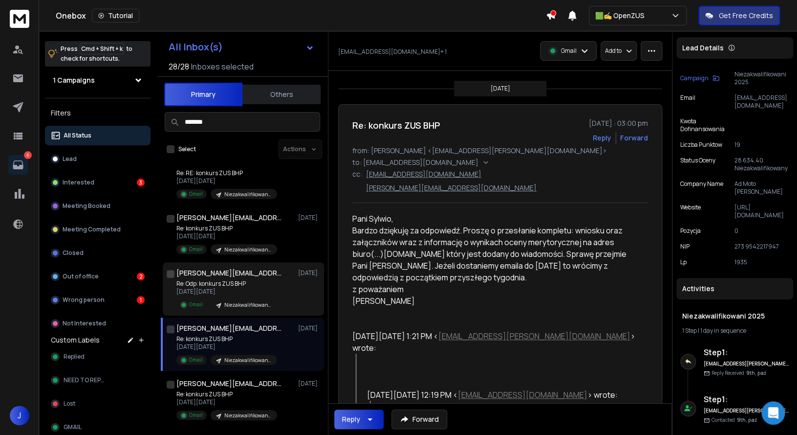
click at [241, 302] on p "Niezakwalifikowani 2025" at bounding box center [247, 304] width 47 height 7
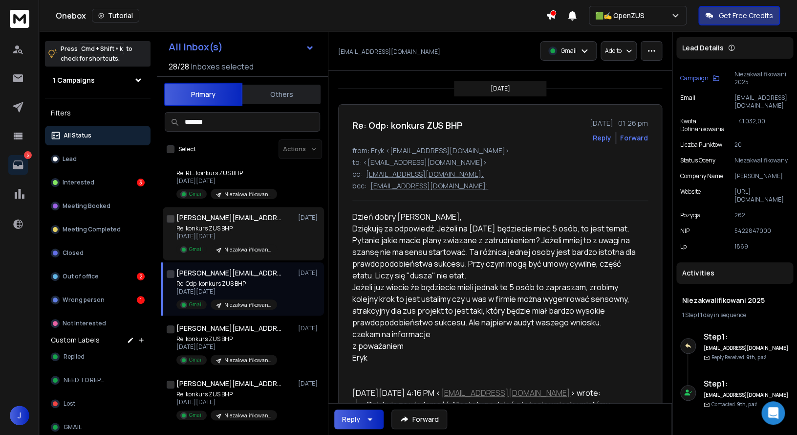
click at [241, 252] on p "Niezakwalifikowani 2025" at bounding box center [247, 249] width 47 height 7
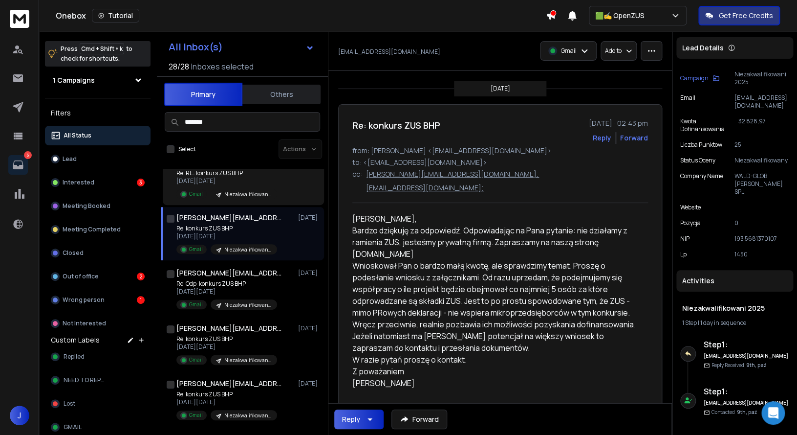
click at [242, 197] on p "Niezakwalifikowani 2025" at bounding box center [247, 194] width 47 height 7
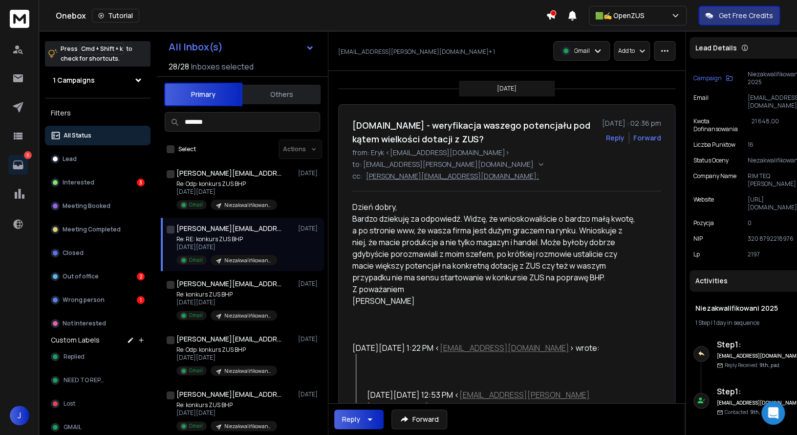
scroll to position [59, 0]
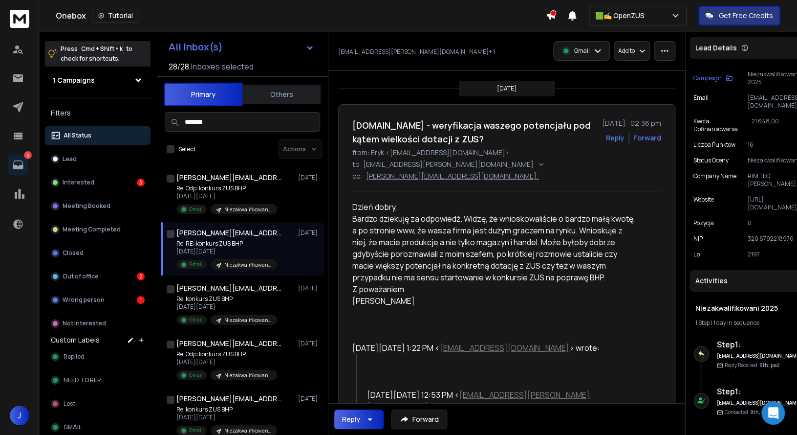
click at [236, 233] on h1 "[PERSON_NAME][EMAIL_ADDRESS][DOMAIN_NAME]" at bounding box center [231, 233] width 108 height 10
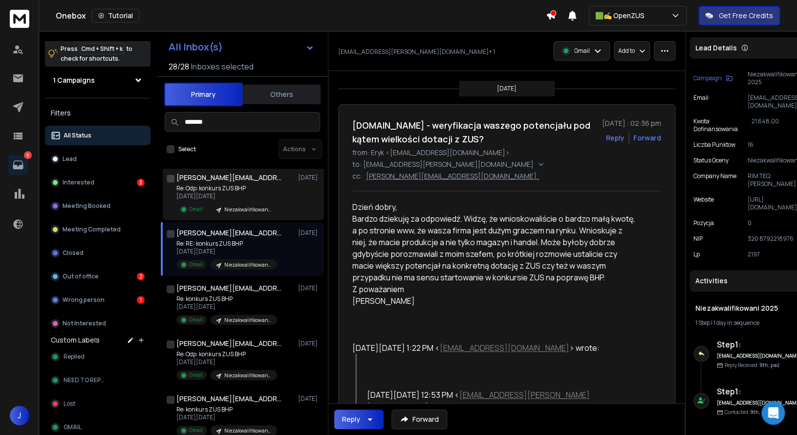
click at [239, 183] on div "j.banas@openqualis.pl 09 Oct Re: Odp: konkurs ZUS BHP On Thursday, Oct 9, 2025 …" at bounding box center [249, 194] width 144 height 42
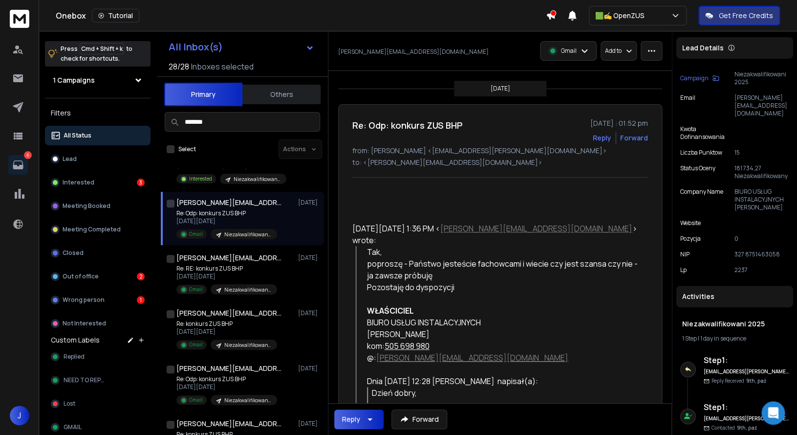
scroll to position [16, 0]
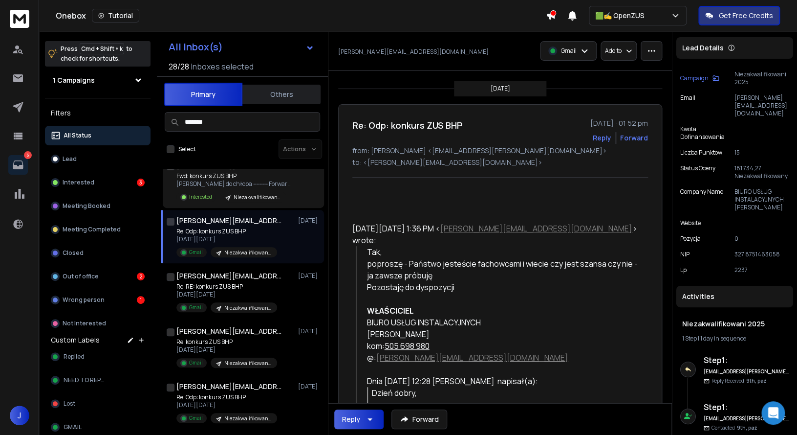
click at [243, 179] on p "Fwd: konkurs ZUS BHP" at bounding box center [235, 176] width 117 height 8
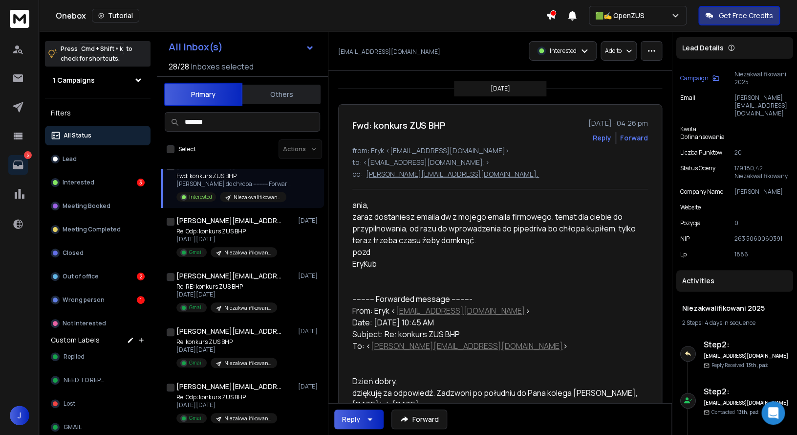
scroll to position [0, 0]
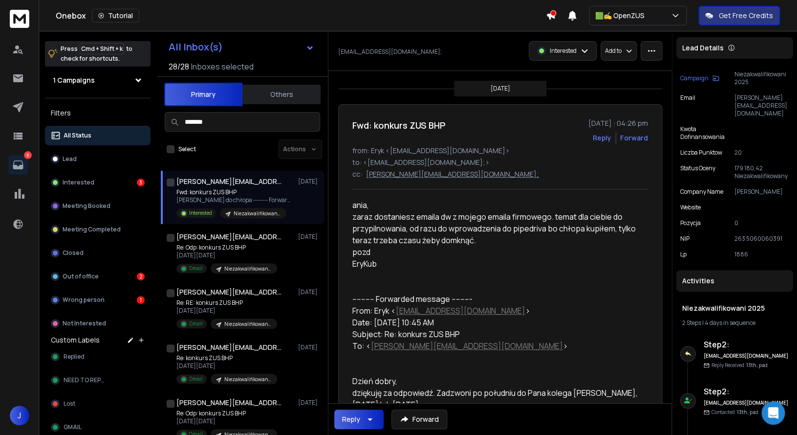
click at [241, 193] on p "Fwd: konkurs ZUS BHP" at bounding box center [235, 192] width 117 height 8
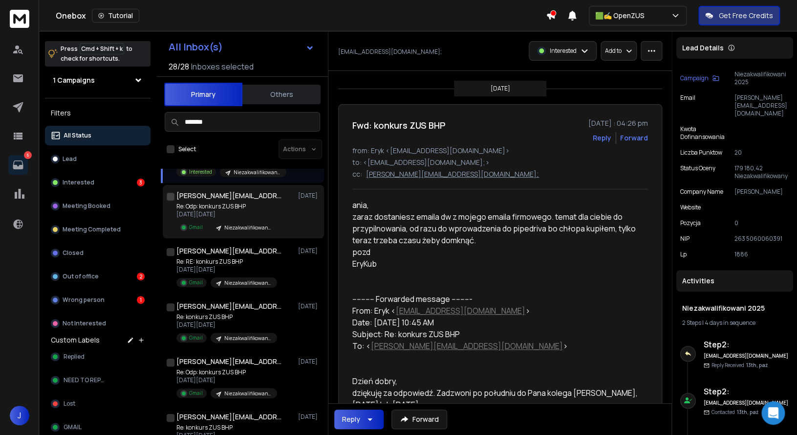
scroll to position [130, 0]
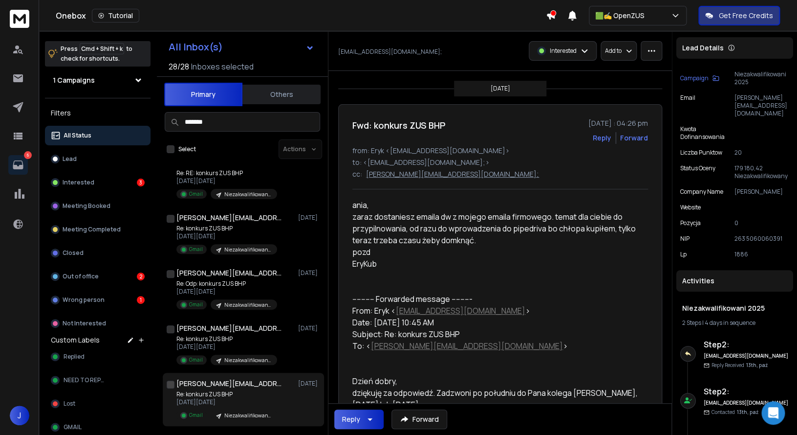
click at [241, 396] on p "Re: konkurs ZUS BHP" at bounding box center [227, 394] width 101 height 8
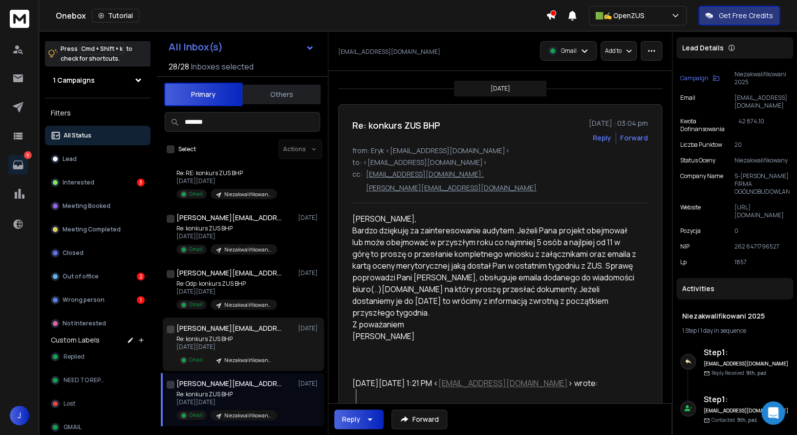
click at [240, 359] on p "Niezakwalifikowani 2025" at bounding box center [247, 359] width 47 height 7
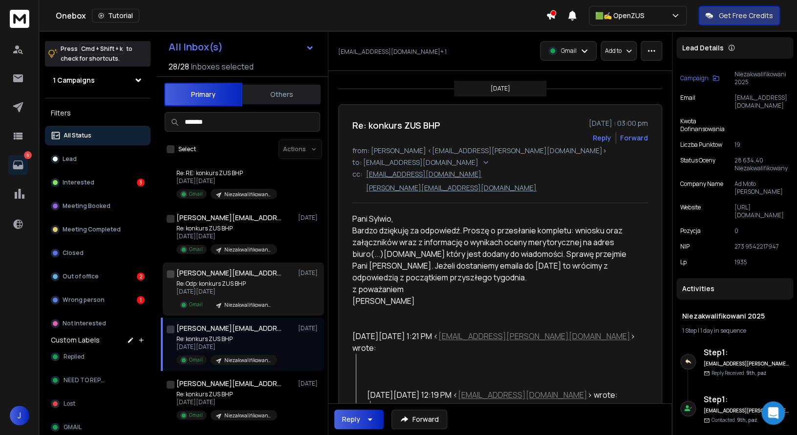
click at [251, 302] on p "Niezakwalifikowani 2025" at bounding box center [247, 304] width 47 height 7
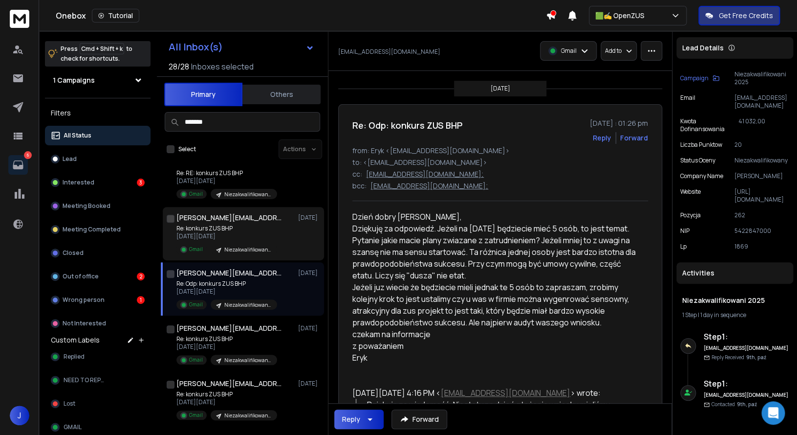
click at [251, 239] on p "[DATE][DATE]" at bounding box center [227, 236] width 101 height 8
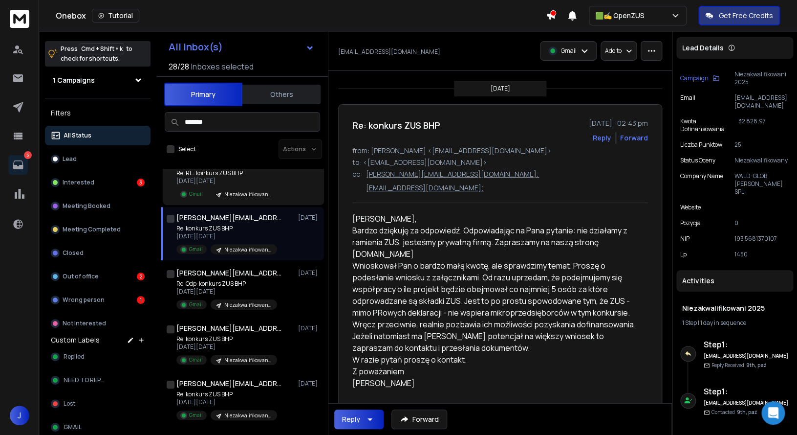
click at [253, 186] on div "Re: RE: konkurs ZUS BHP On Thursday, Oct 9, 2025 Gmail Niezakwalifikowani 2025" at bounding box center [227, 184] width 101 height 30
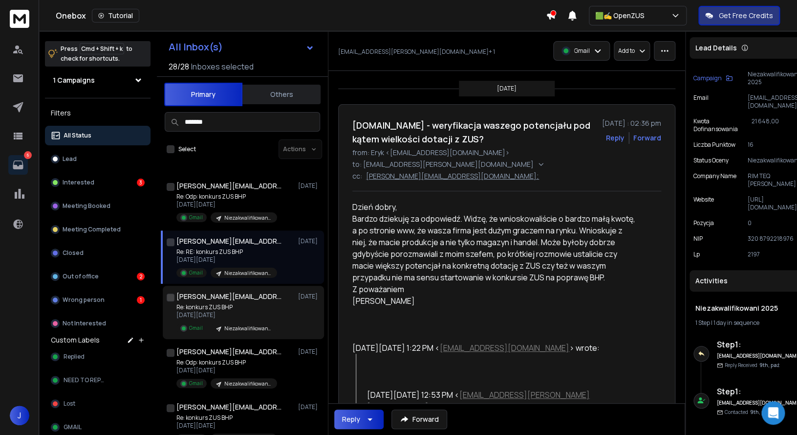
scroll to position [0, 0]
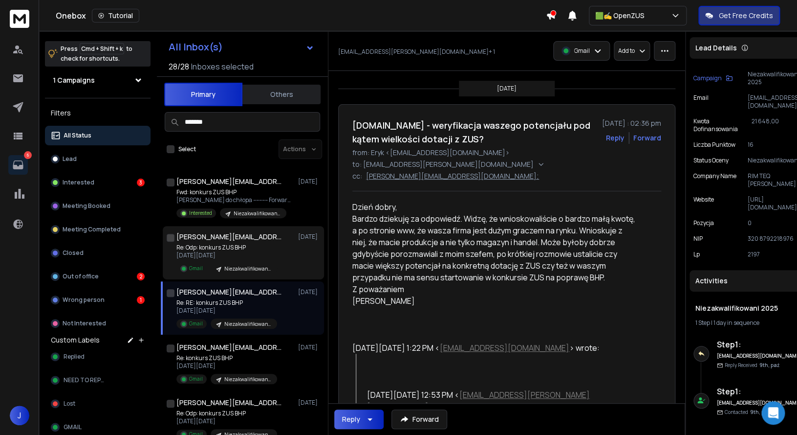
click at [255, 238] on div "j.banas@openqualis.pl 09 Oct" at bounding box center [249, 237] width 144 height 10
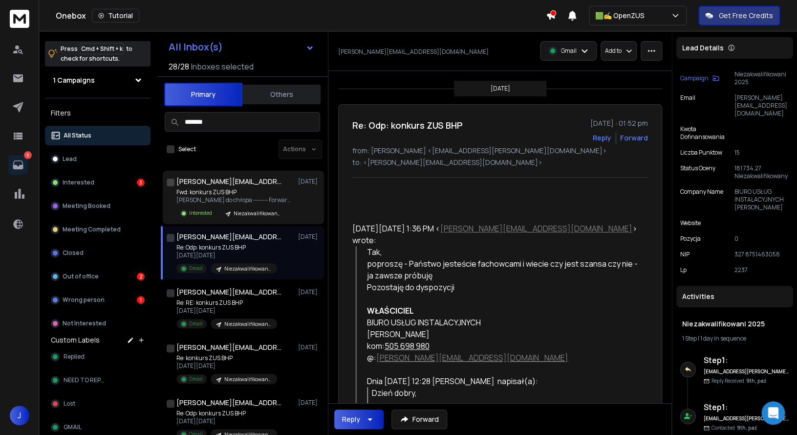
click at [249, 196] on p "Fwd: konkurs ZUS BHP" at bounding box center [235, 192] width 117 height 8
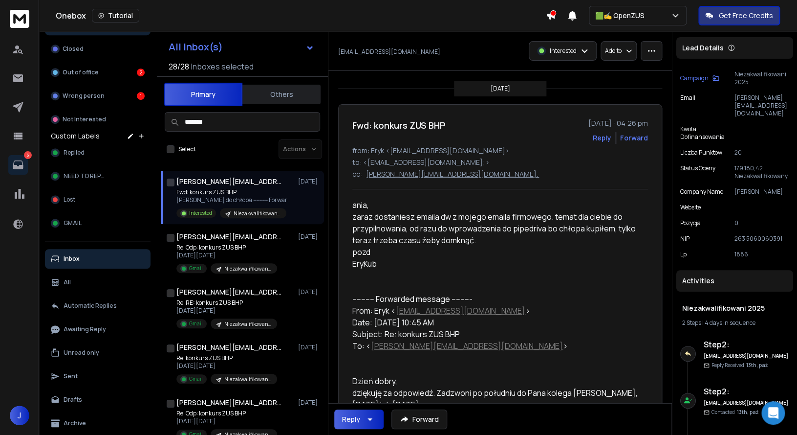
scroll to position [210, 0]
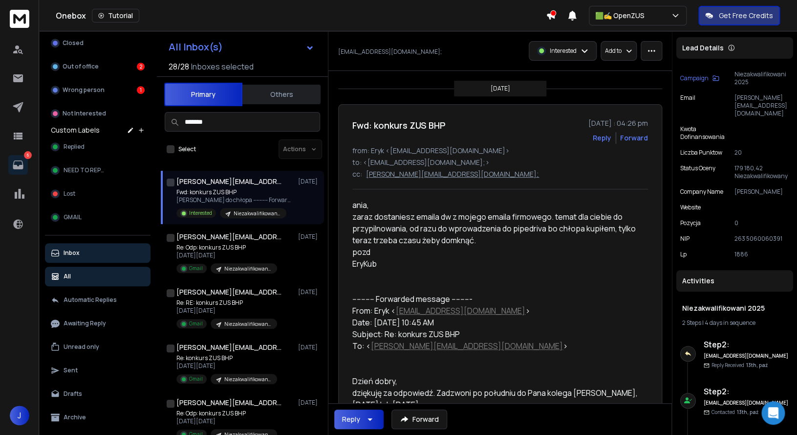
click at [77, 282] on button "All" at bounding box center [98, 276] width 106 height 20
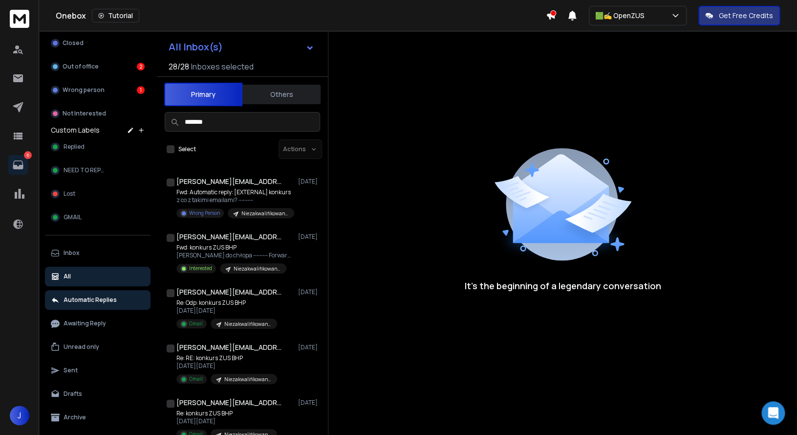
click at [111, 302] on p "Automatic Replies" at bounding box center [90, 300] width 53 height 8
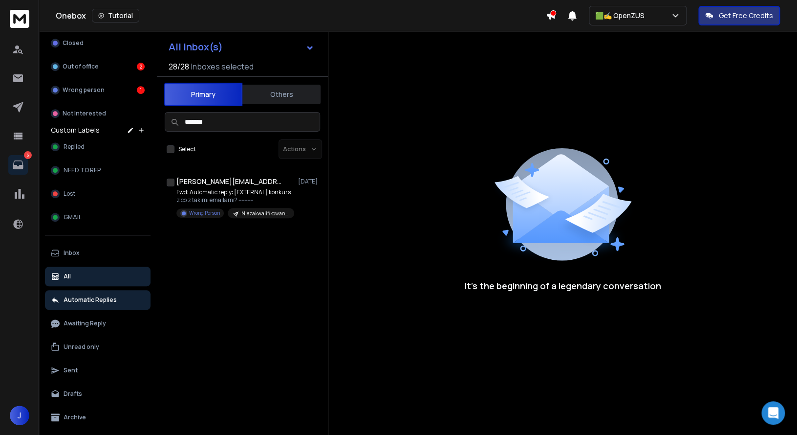
click at [86, 277] on button "All" at bounding box center [98, 276] width 106 height 20
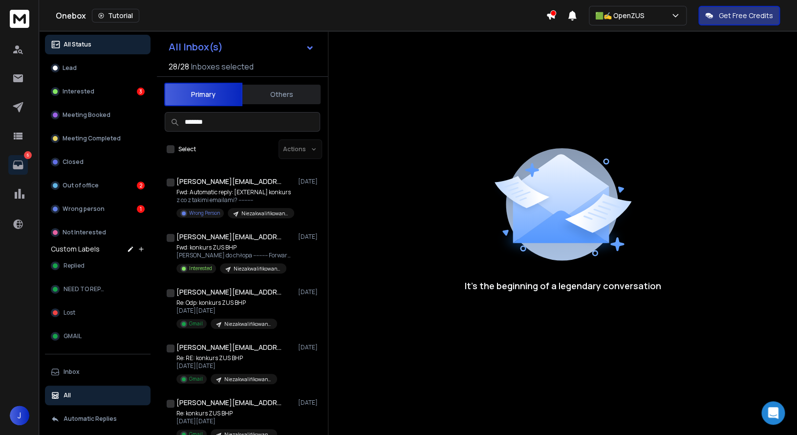
scroll to position [77, 0]
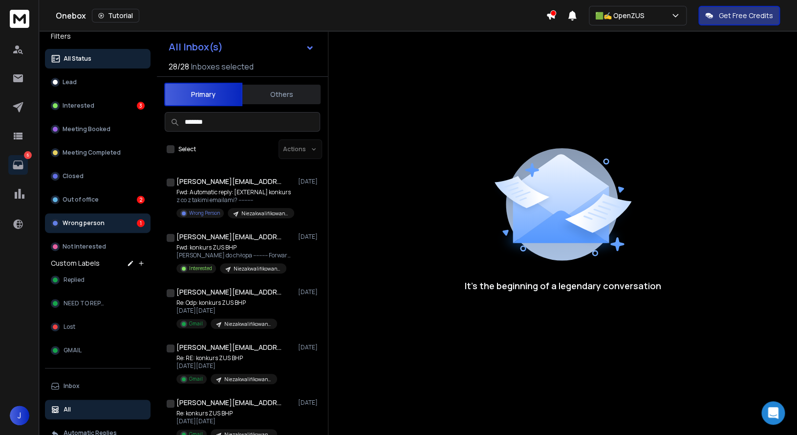
click at [101, 219] on p "Wrong person" at bounding box center [84, 223] width 42 height 8
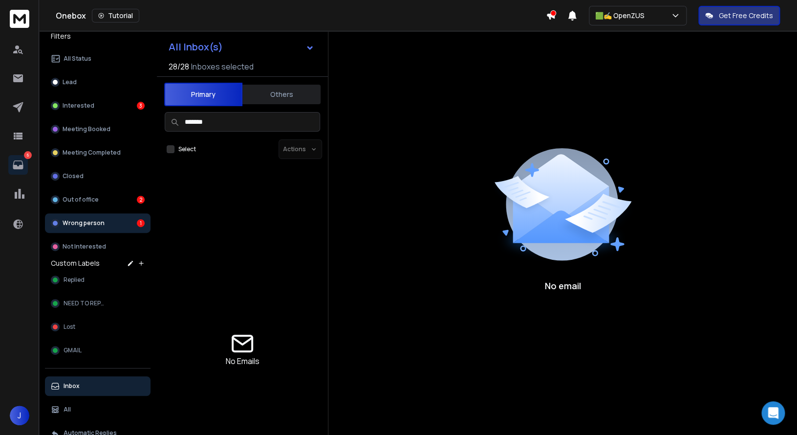
scroll to position [39, 0]
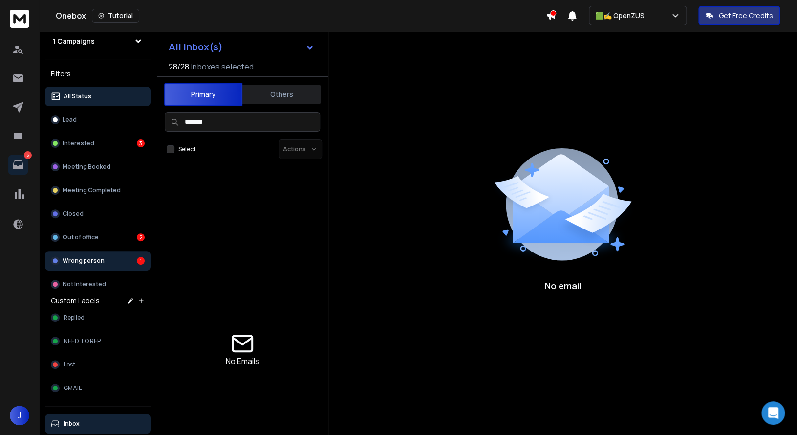
click at [83, 93] on p "All Status" at bounding box center [78, 96] width 28 height 8
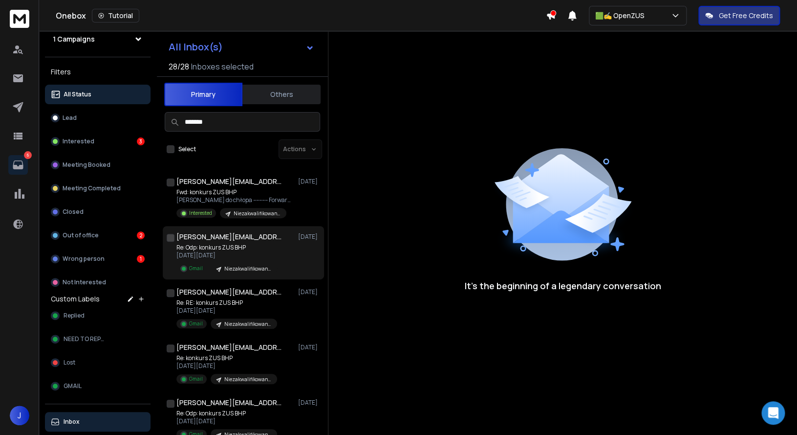
scroll to position [0, 0]
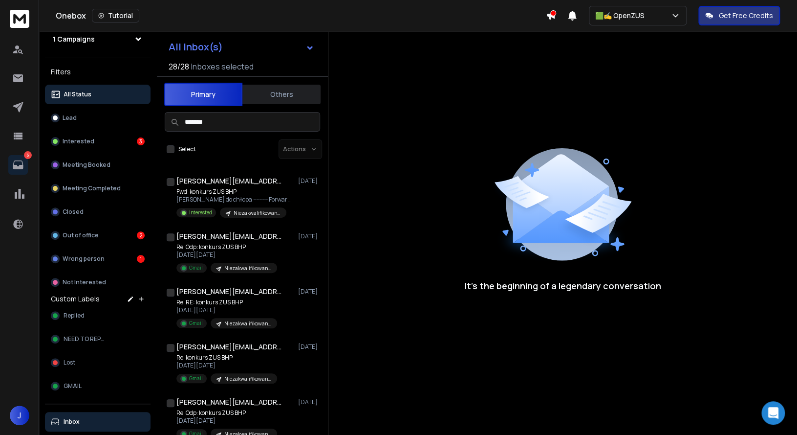
click at [95, 94] on button "All Status" at bounding box center [98, 95] width 106 height 20
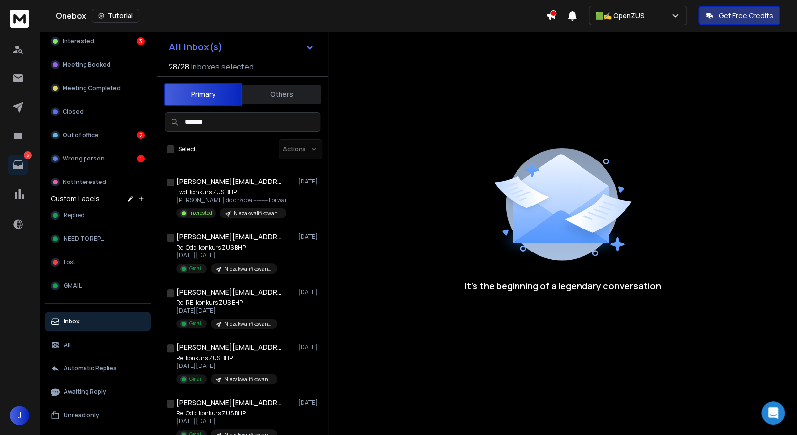
scroll to position [153, 0]
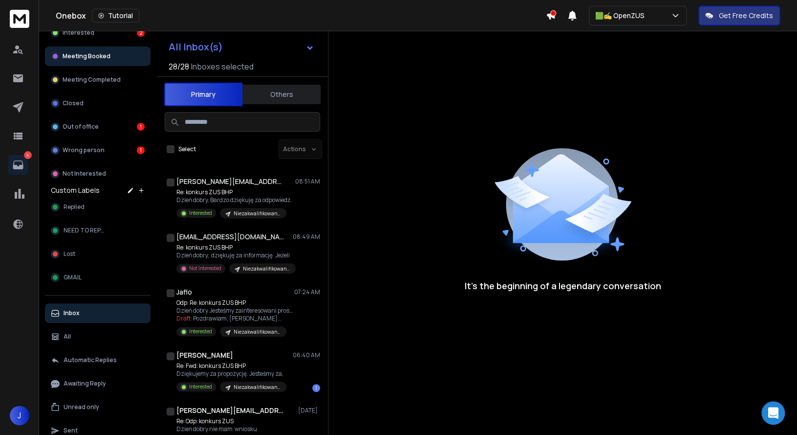
scroll to position [159, 0]
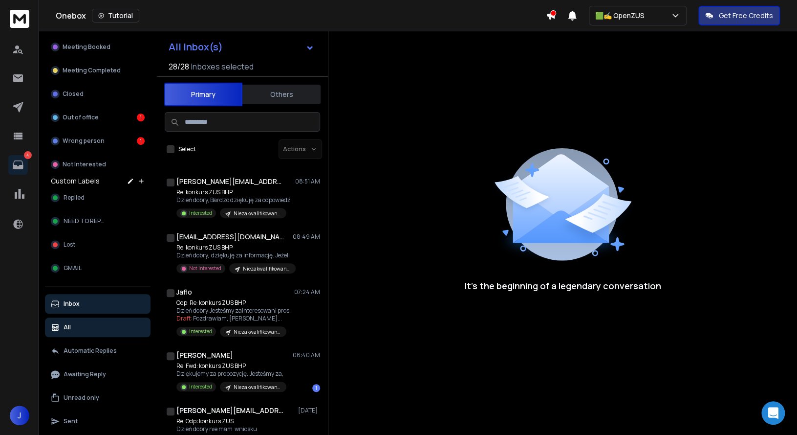
click at [74, 332] on button "All" at bounding box center [98, 327] width 106 height 20
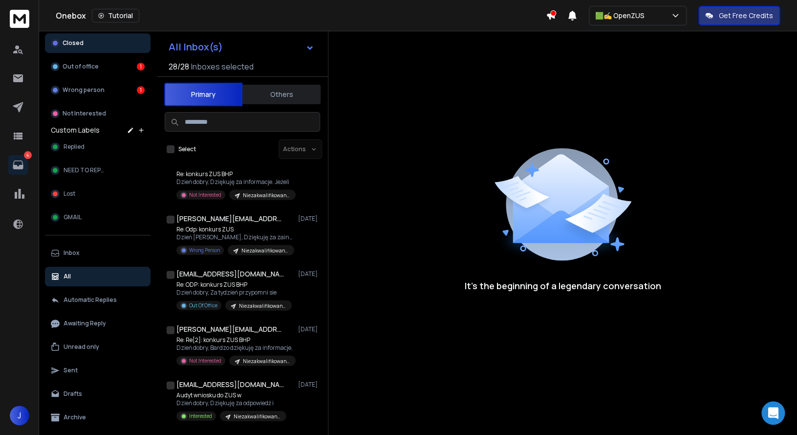
scroll to position [0, 0]
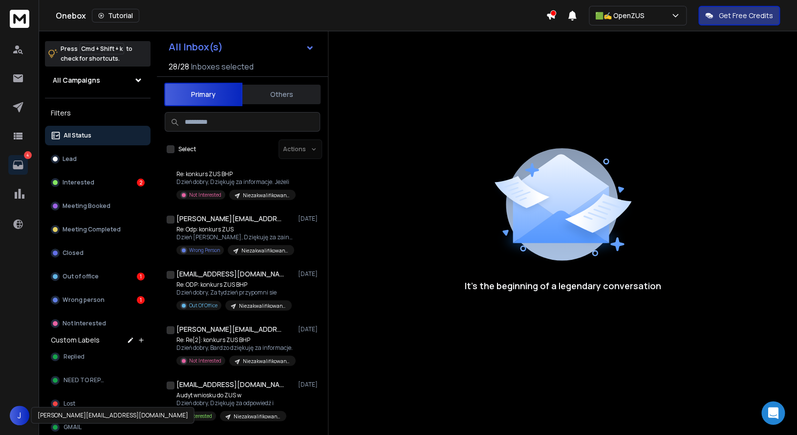
click at [21, 421] on span "J" at bounding box center [20, 415] width 20 height 20
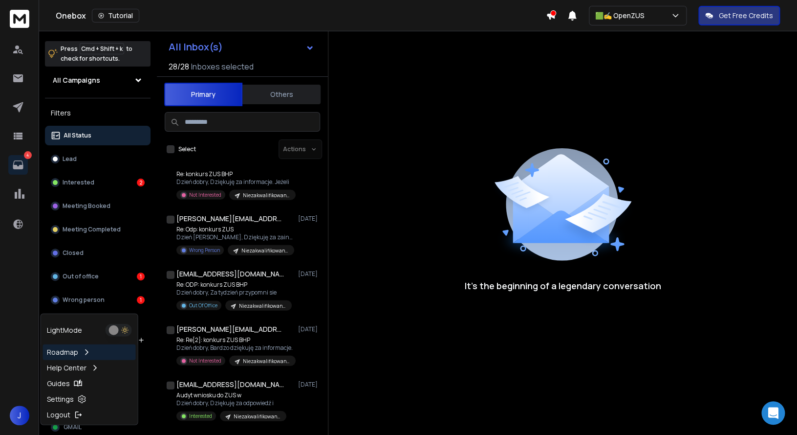
click at [129, 332] on button "button" at bounding box center [119, 330] width 26 height 13
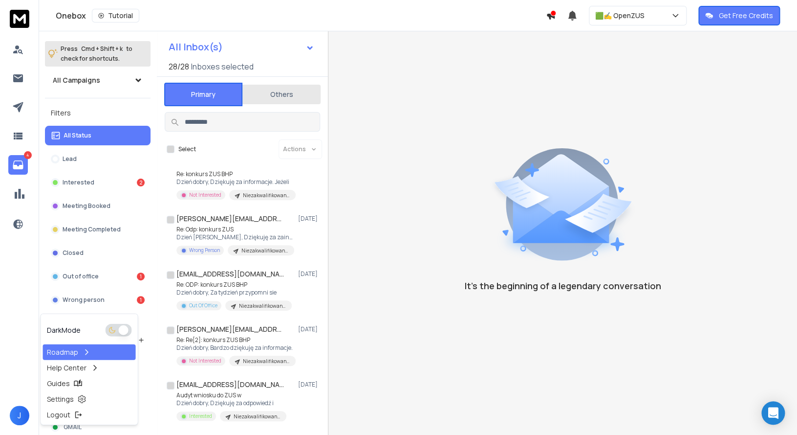
click at [115, 331] on icon at bounding box center [113, 330] width 6 height 6
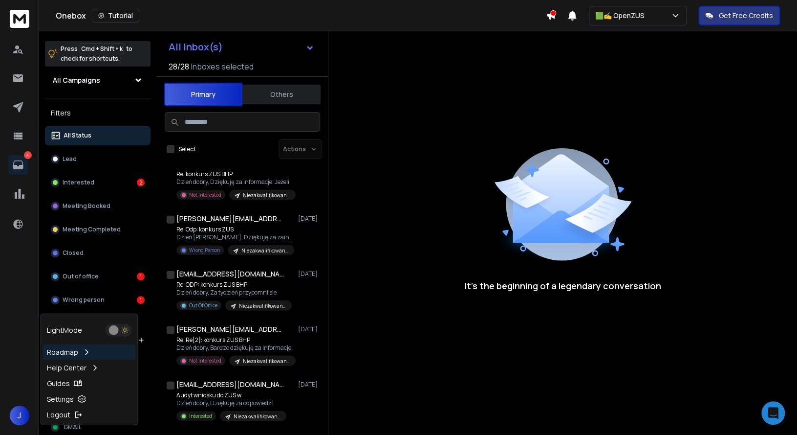
click at [11, 305] on div "4 J" at bounding box center [19, 217] width 39 height 435
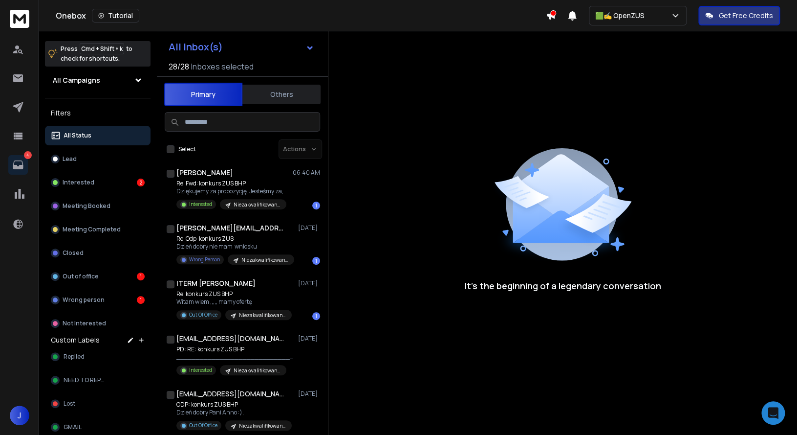
scroll to position [189, 0]
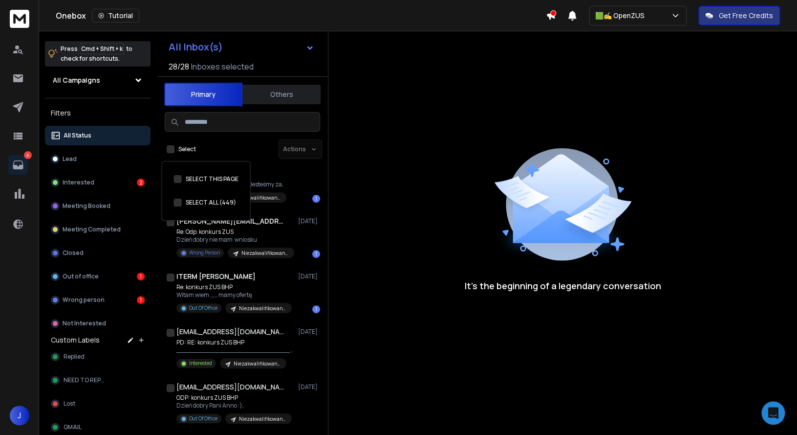
click at [170, 150] on button "SELECT THIS PAGE" at bounding box center [171, 149] width 8 height 8
click at [168, 149] on button "SELECT THIS PAGE" at bounding box center [171, 149] width 8 height 8
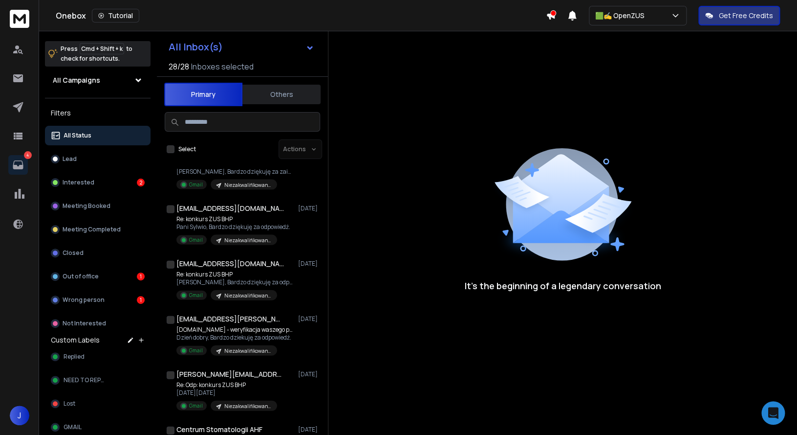
scroll to position [210, 0]
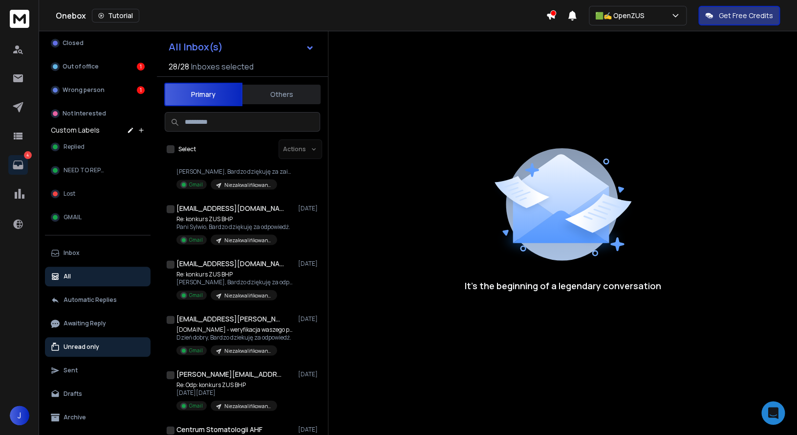
click at [85, 348] on p "Unread only" at bounding box center [82, 347] width 36 height 8
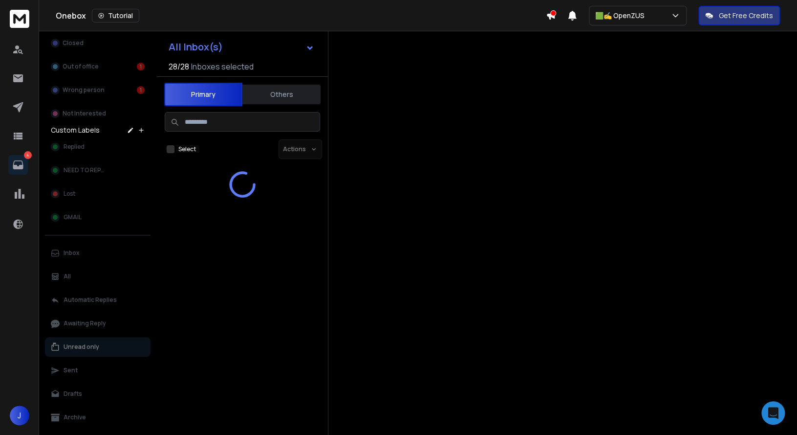
scroll to position [0, 0]
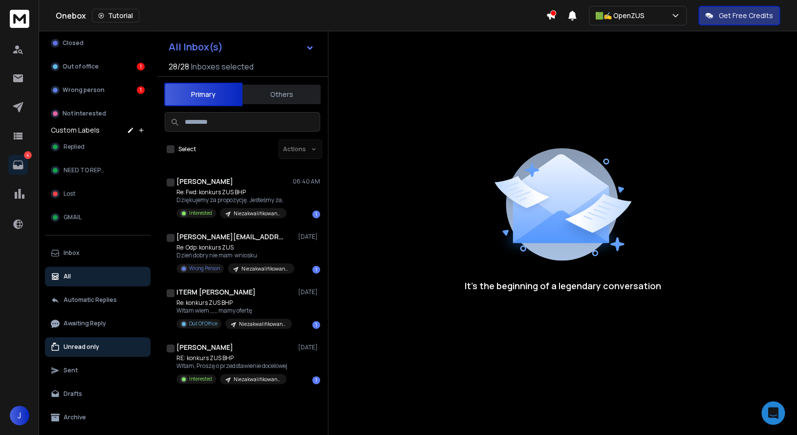
click at [71, 274] on button "All" at bounding box center [98, 276] width 106 height 20
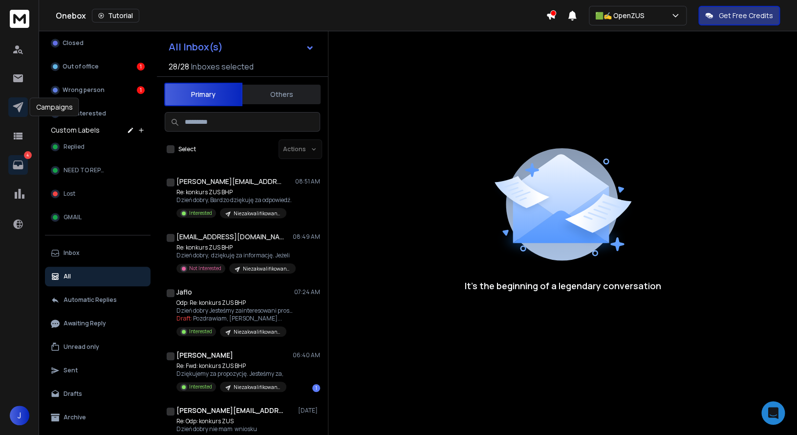
click at [20, 110] on icon at bounding box center [18, 107] width 10 height 10
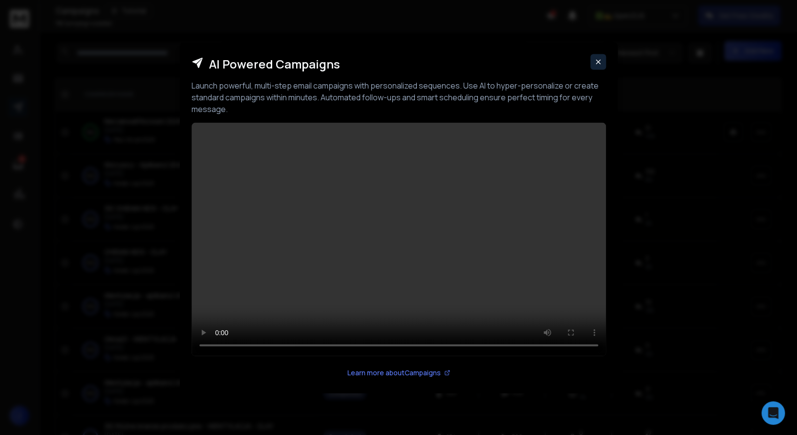
click at [597, 61] on icon at bounding box center [599, 62] width 8 height 8
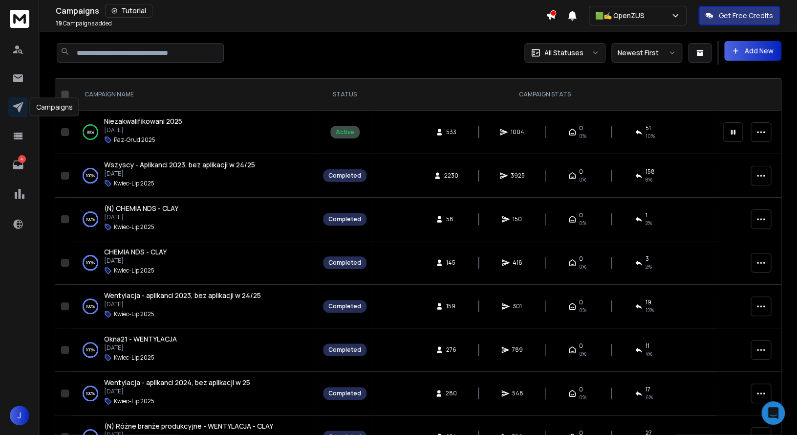
click at [19, 103] on icon at bounding box center [18, 107] width 12 height 12
click at [143, 121] on span "Niezakwalifikowani 2025" at bounding box center [143, 120] width 78 height 9
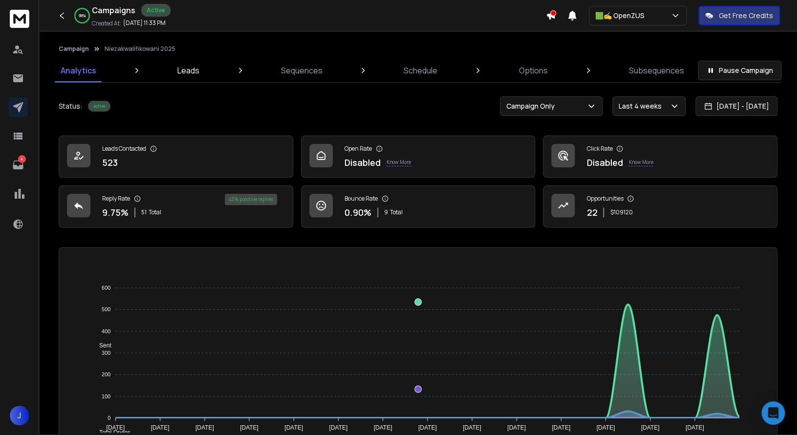
click at [184, 71] on p "Leads" at bounding box center [188, 71] width 22 height 12
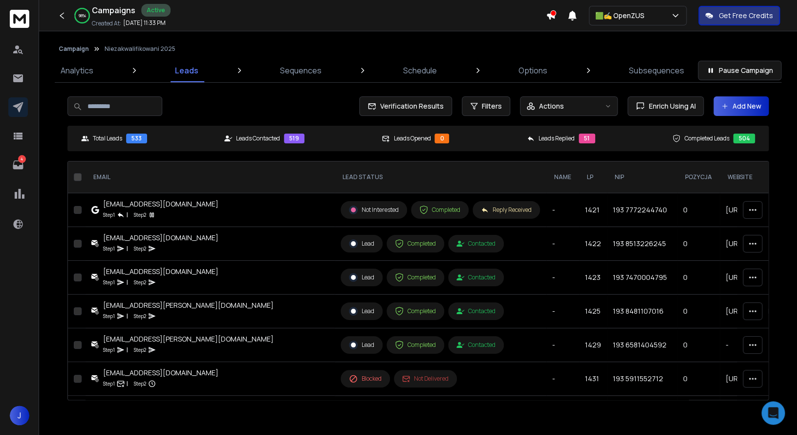
click at [113, 109] on input at bounding box center [114, 106] width 95 height 20
type input "*******"
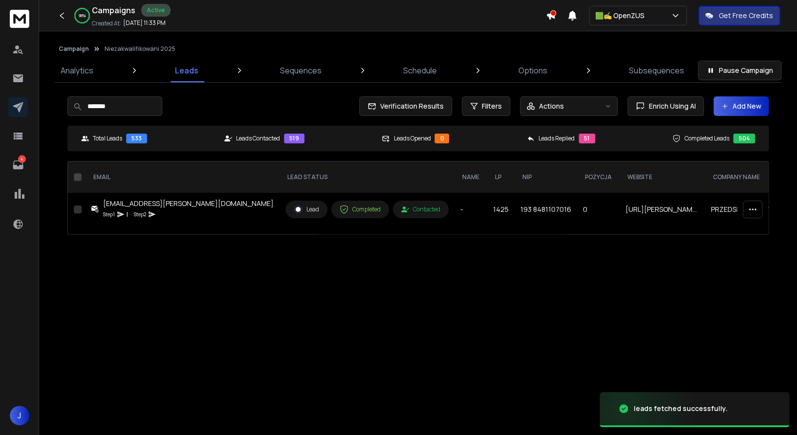
click at [755, 214] on icon "button" at bounding box center [753, 209] width 9 height 9
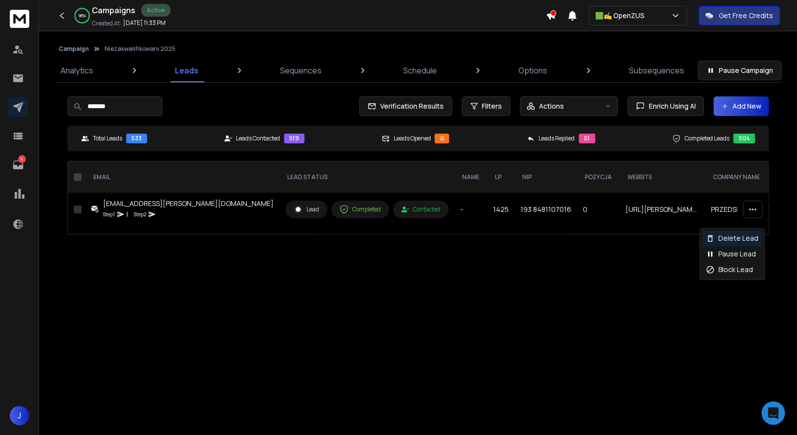
click at [515, 350] on div "ReferralStack Unlock AI-powered affiliate growth Lifetime Deals available! Clai…" at bounding box center [398, 217] width 797 height 435
click at [138, 103] on input "*******" at bounding box center [114, 106] width 95 height 20
type input "*"
click at [311, 73] on p "Sequences" at bounding box center [301, 71] width 42 height 12
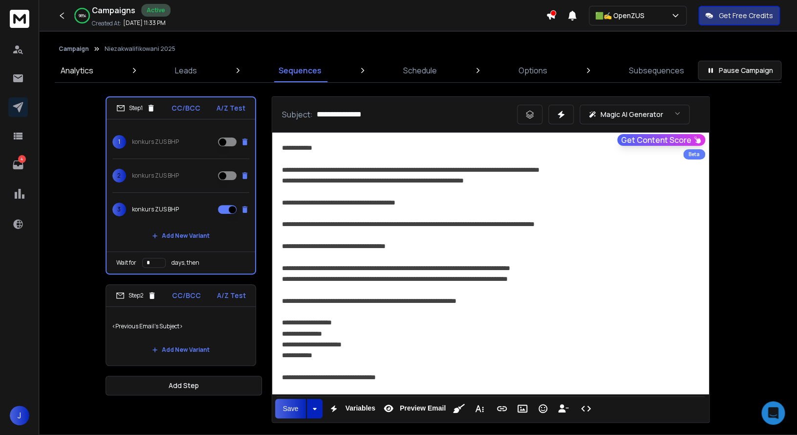
click at [86, 70] on p "Analytics" at bounding box center [77, 71] width 33 height 12
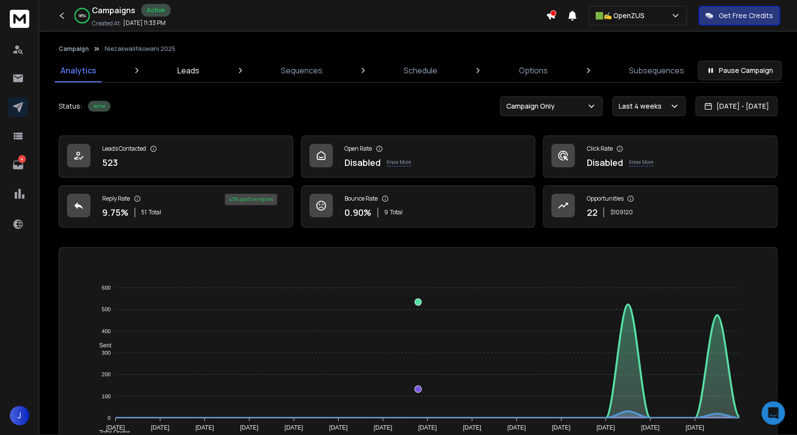
click at [179, 70] on p "Leads" at bounding box center [188, 71] width 22 height 12
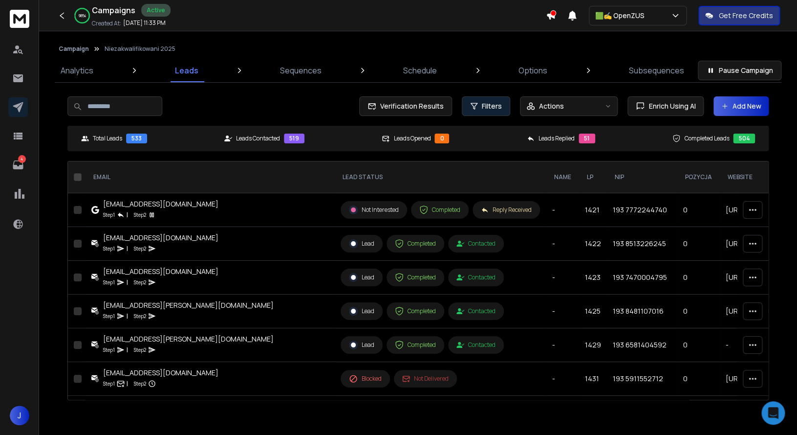
click at [484, 108] on span "Filters" at bounding box center [492, 106] width 20 height 10
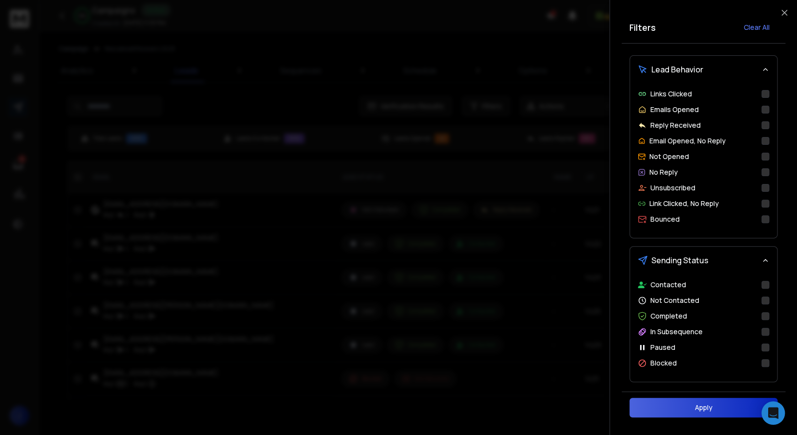
click at [765, 175] on button "No Reply" at bounding box center [766, 172] width 8 height 8
click at [767, 170] on button "No Reply" at bounding box center [766, 172] width 8 height 8
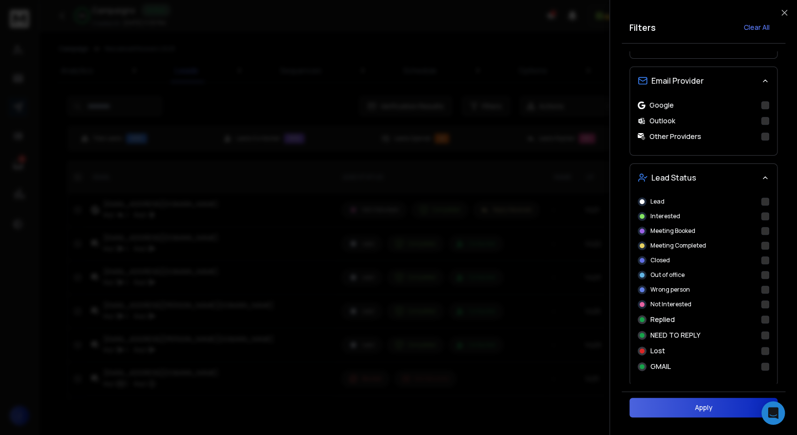
scroll to position [330, 0]
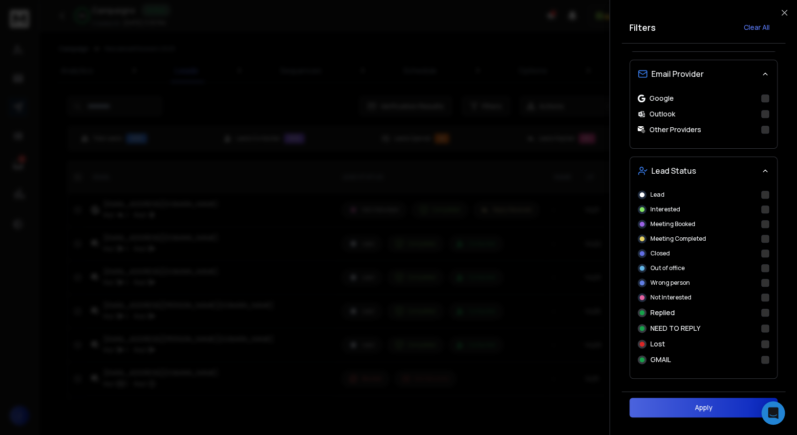
click at [767, 299] on Interested "Not Interested" at bounding box center [766, 297] width 8 height 8
click at [768, 287] on div "Lead Interested Meeting Booked Meeting Completed Closed Out of office Wrong per…" at bounding box center [703, 284] width 147 height 188
click at [768, 284] on person "Wrong person" at bounding box center [766, 283] width 8 height 8
click at [765, 296] on Interested "Not Interested" at bounding box center [766, 297] width 8 height 8
click at [769, 282] on person "Wrong person" at bounding box center [766, 283] width 8 height 8
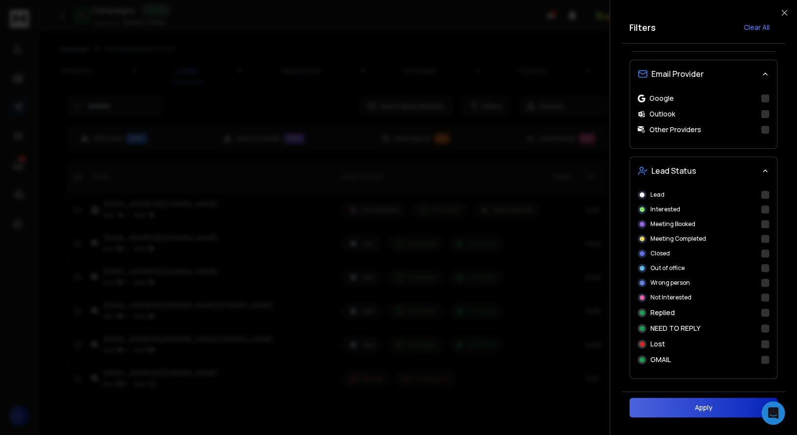
click at [766, 301] on div "Not Interested" at bounding box center [704, 297] width 132 height 9
click at [768, 300] on Interested "Not Interested" at bounding box center [766, 297] width 8 height 8
click at [693, 413] on button "Apply" at bounding box center [704, 408] width 148 height 20
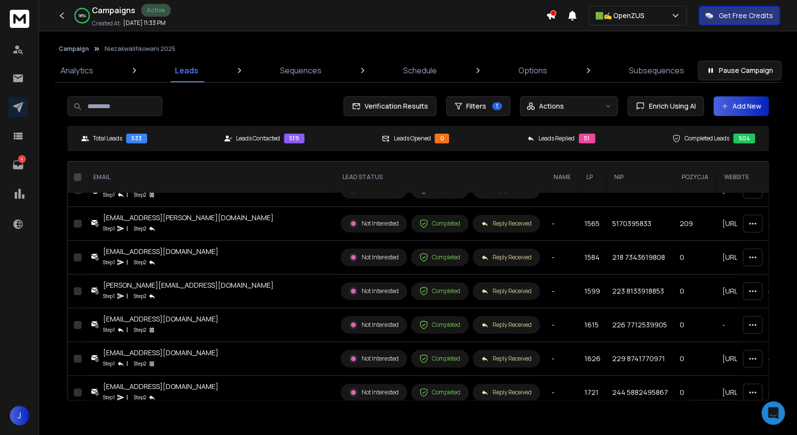
scroll to position [0, 0]
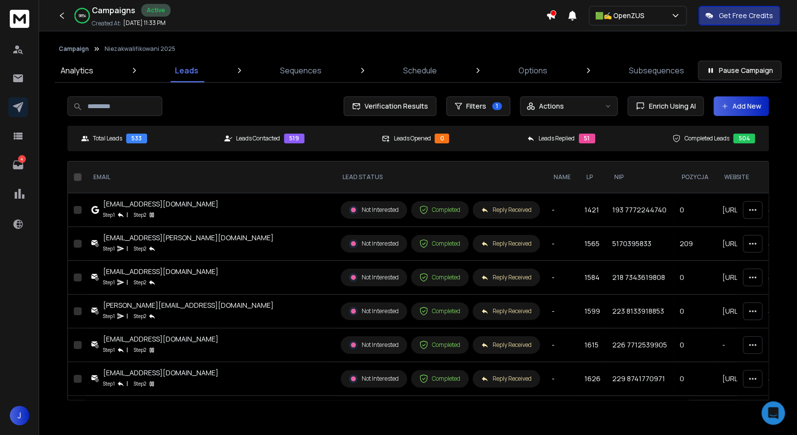
click at [84, 72] on p "Analytics" at bounding box center [77, 71] width 33 height 12
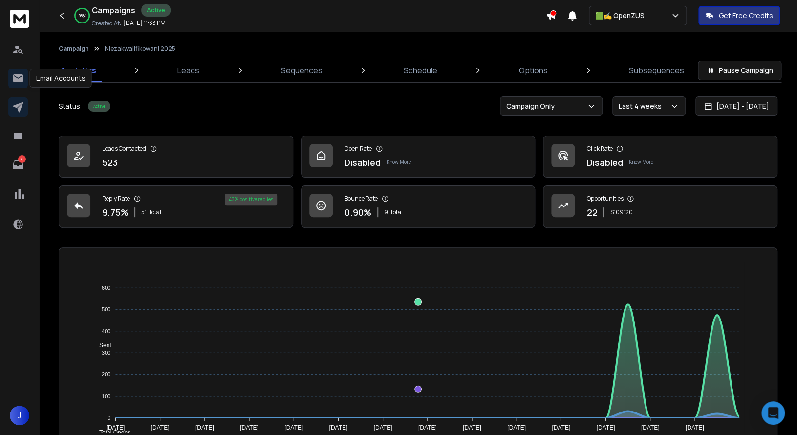
click at [22, 80] on icon at bounding box center [18, 78] width 10 height 8
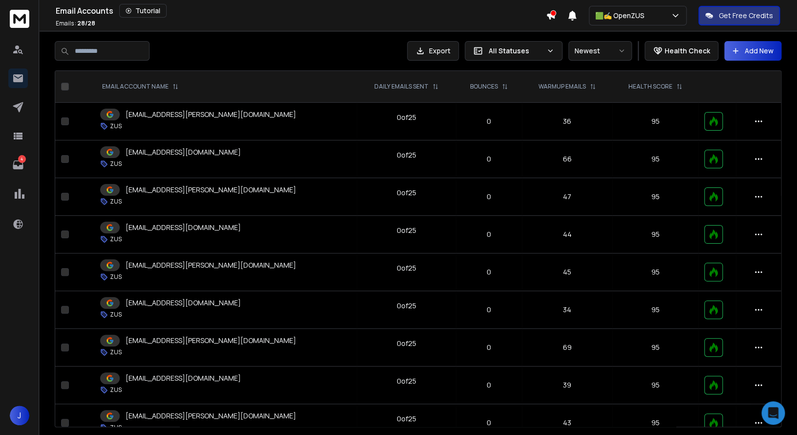
click at [21, 17] on icon at bounding box center [20, 19] width 20 height 18
click at [20, 168] on icon at bounding box center [18, 164] width 10 height 9
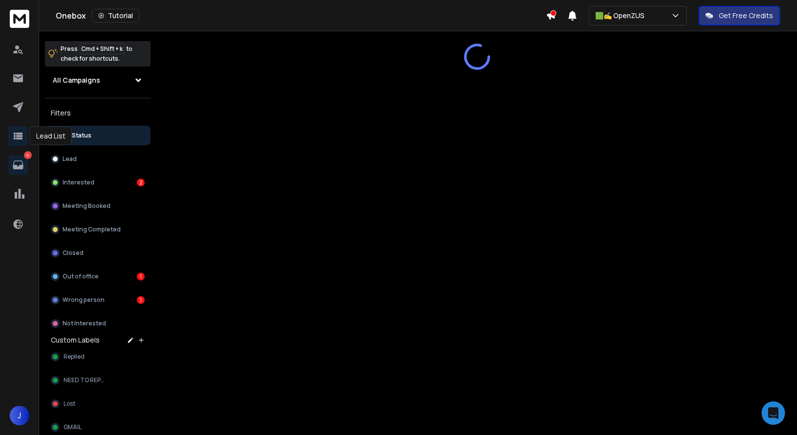
click at [20, 137] on icon at bounding box center [18, 136] width 9 height 7
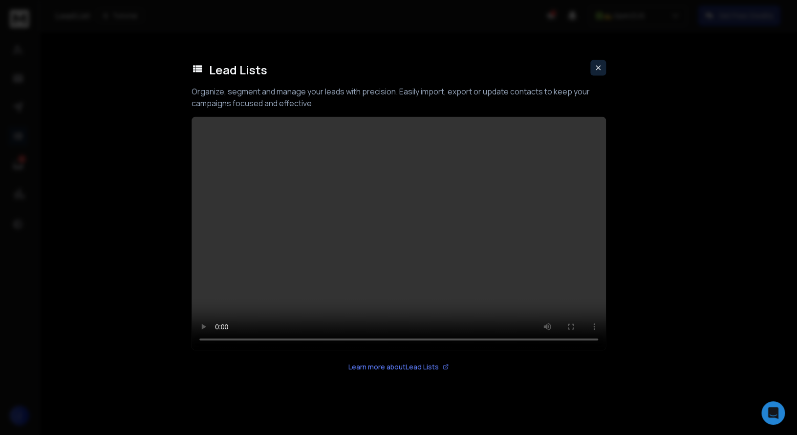
click at [597, 73] on button at bounding box center [599, 68] width 16 height 16
click at [598, 68] on icon at bounding box center [599, 68] width 8 height 8
click at [598, 68] on icon at bounding box center [599, 68] width 4 height 4
click at [599, 67] on icon at bounding box center [599, 68] width 8 height 8
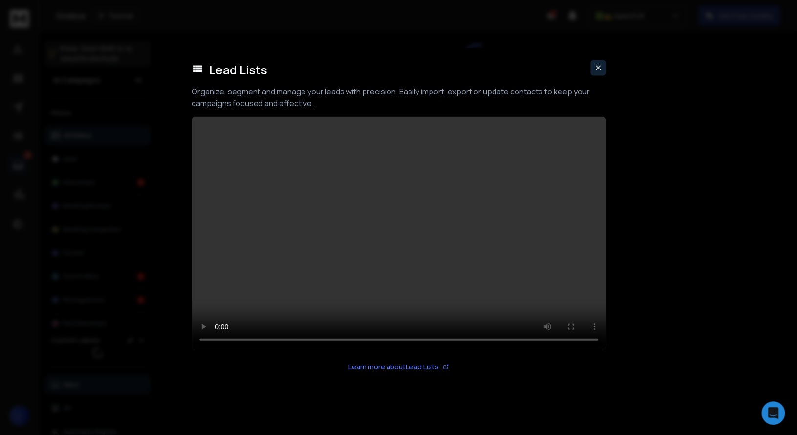
click at [599, 68] on icon at bounding box center [599, 68] width 8 height 8
